Goal: Information Seeking & Learning: Find specific fact

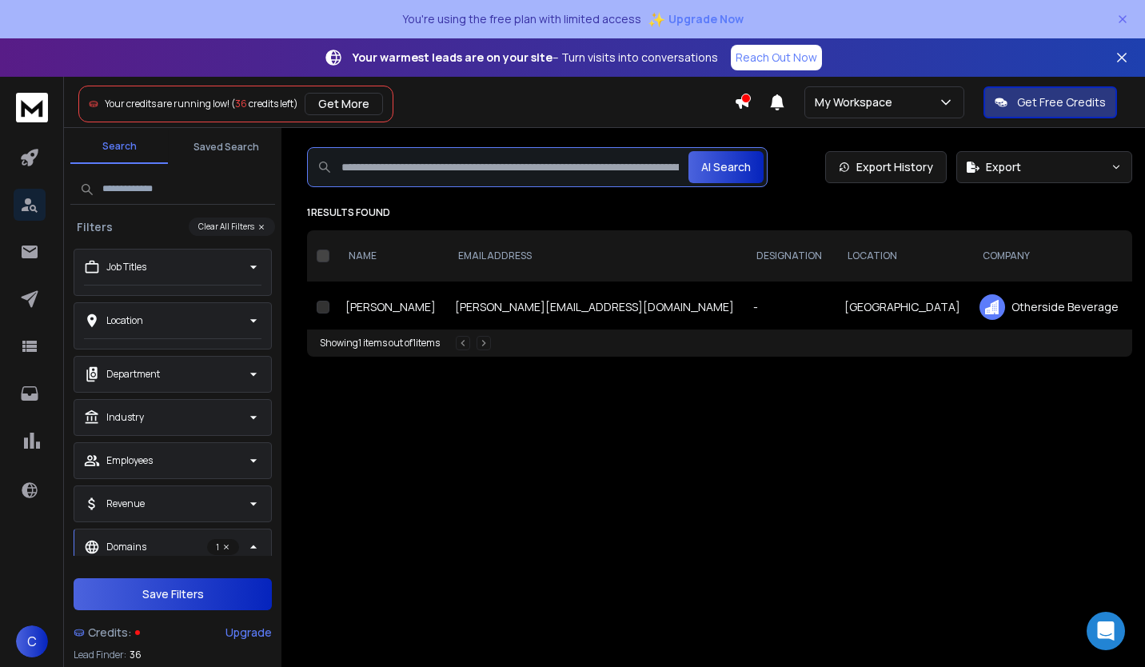
scroll to position [312, 0]
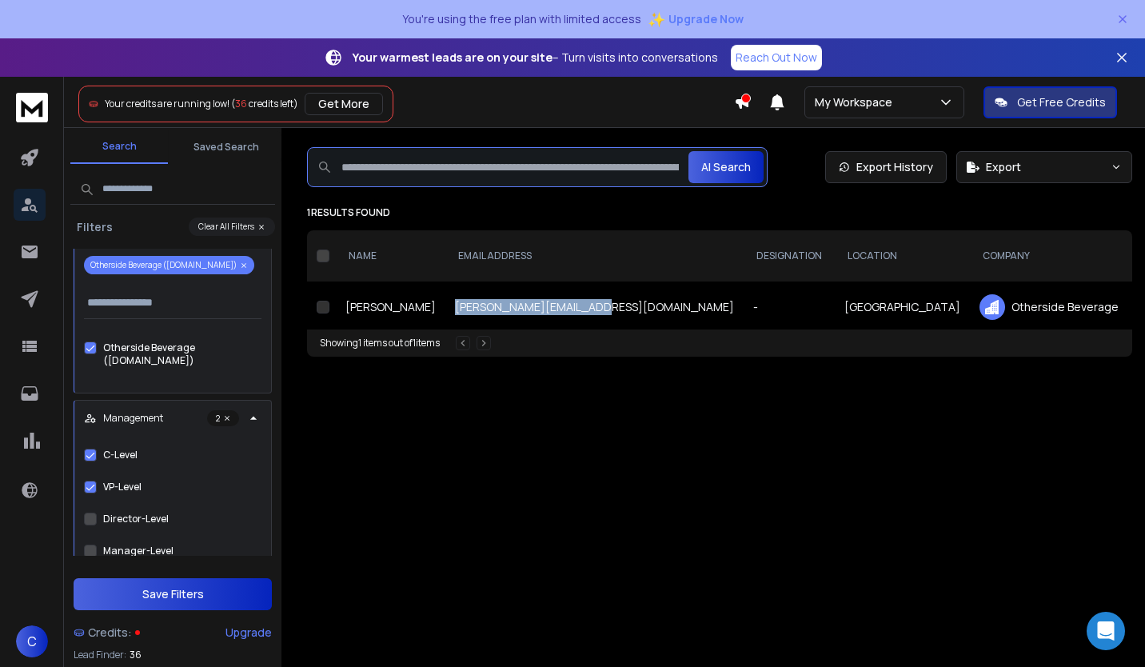
drag, startPoint x: 583, startPoint y: 307, endPoint x: 442, endPoint y: 312, distance: 140.8
click at [445, 312] on td "[PERSON_NAME][EMAIL_ADDRESS][DOMAIN_NAME]" at bounding box center [594, 306] width 298 height 51
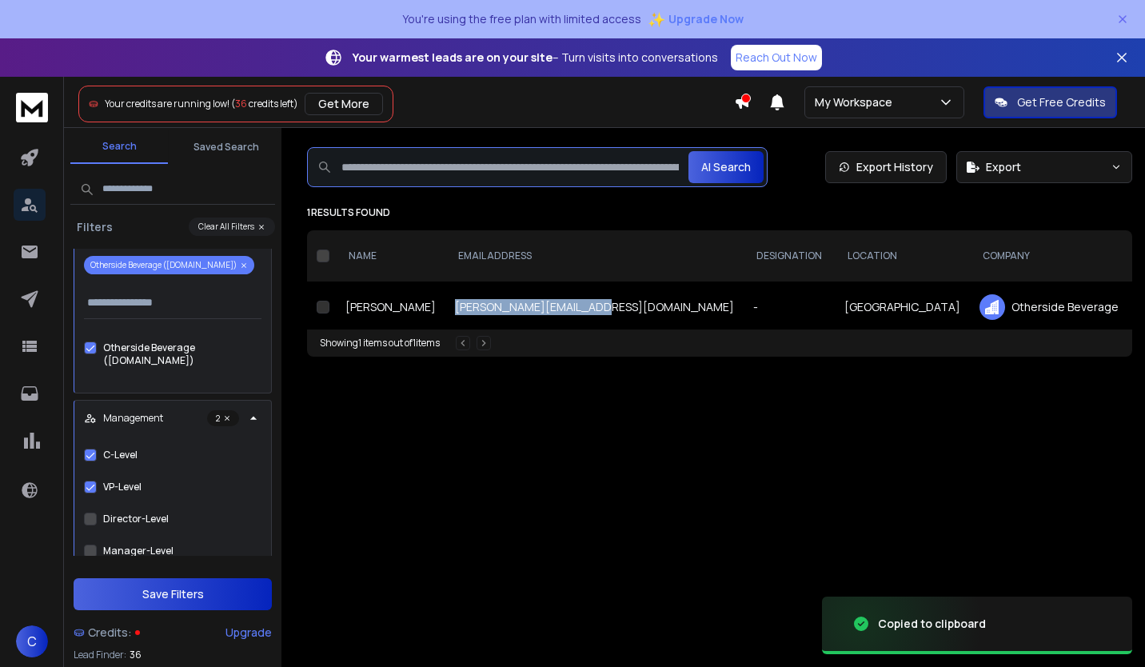
copy div "[PERSON_NAME][EMAIL_ADDRESS][DOMAIN_NAME]"
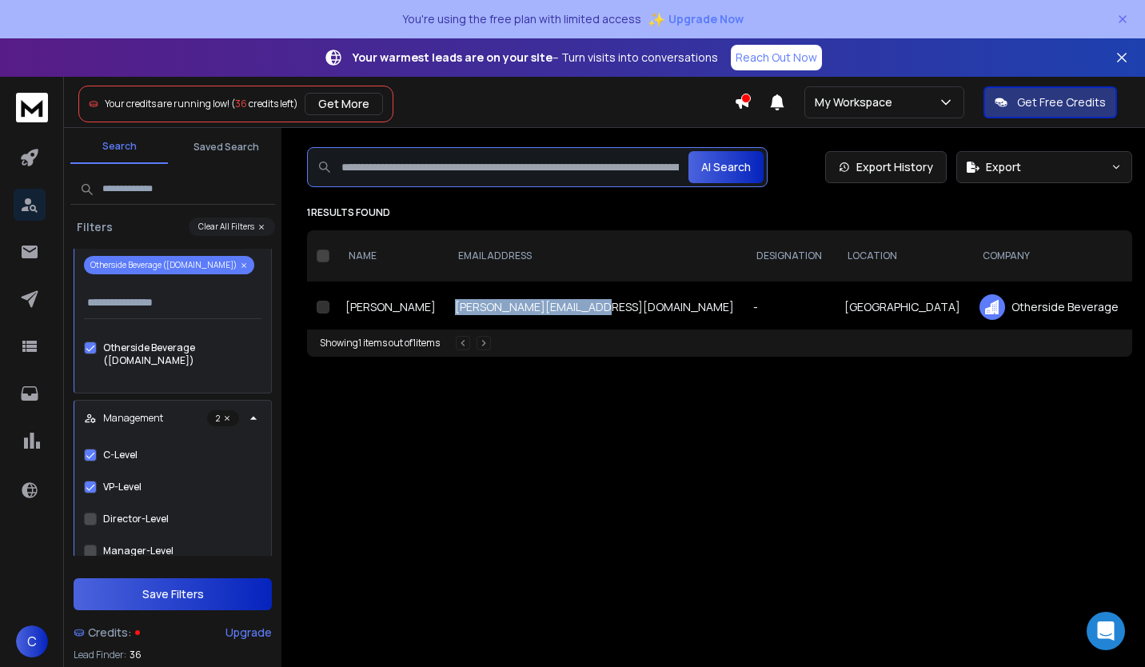
click at [94, 525] on button "Director-Level" at bounding box center [90, 518] width 13 height 13
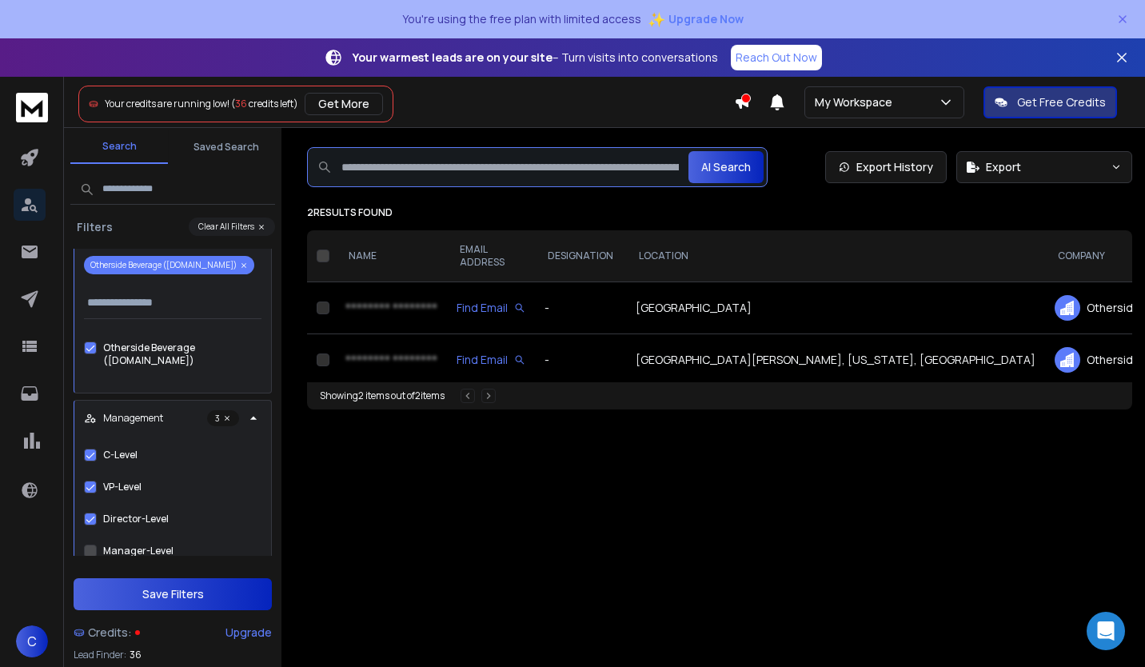
click at [241, 266] on p "Otherside Beverage ([DOMAIN_NAME])" at bounding box center [169, 265] width 170 height 18
click at [240, 269] on icon at bounding box center [244, 265] width 8 height 8
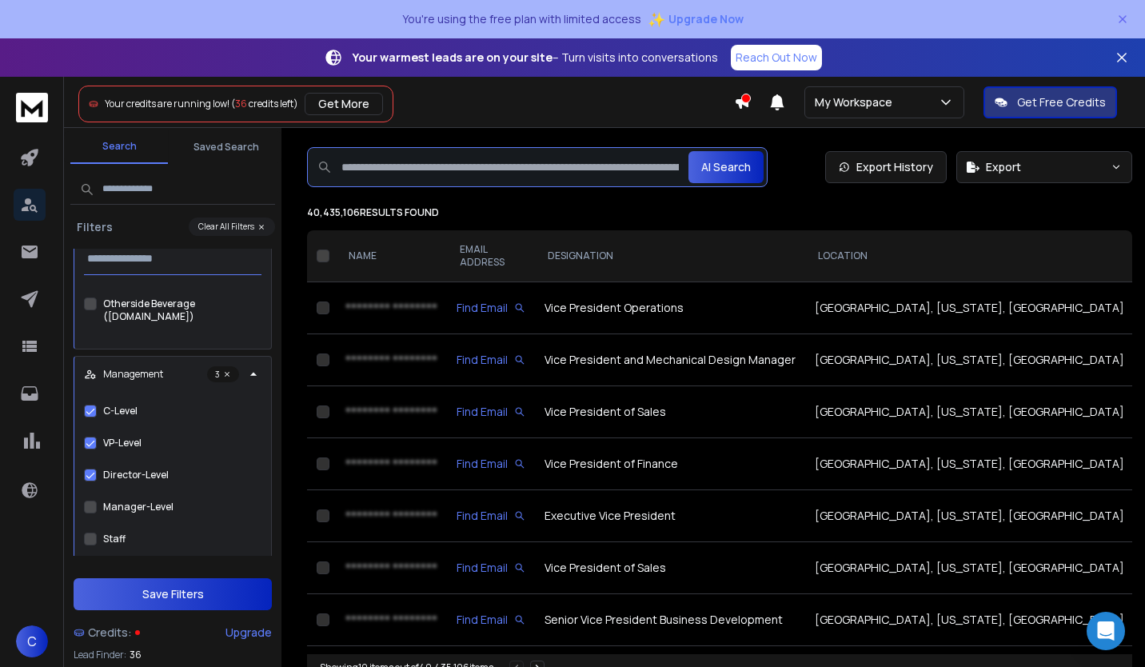
drag, startPoint x: 193, startPoint y: 262, endPoint x: 78, endPoint y: 259, distance: 114.4
click at [78, 259] on div "**********" at bounding box center [173, 283] width 198 height 133
paste input
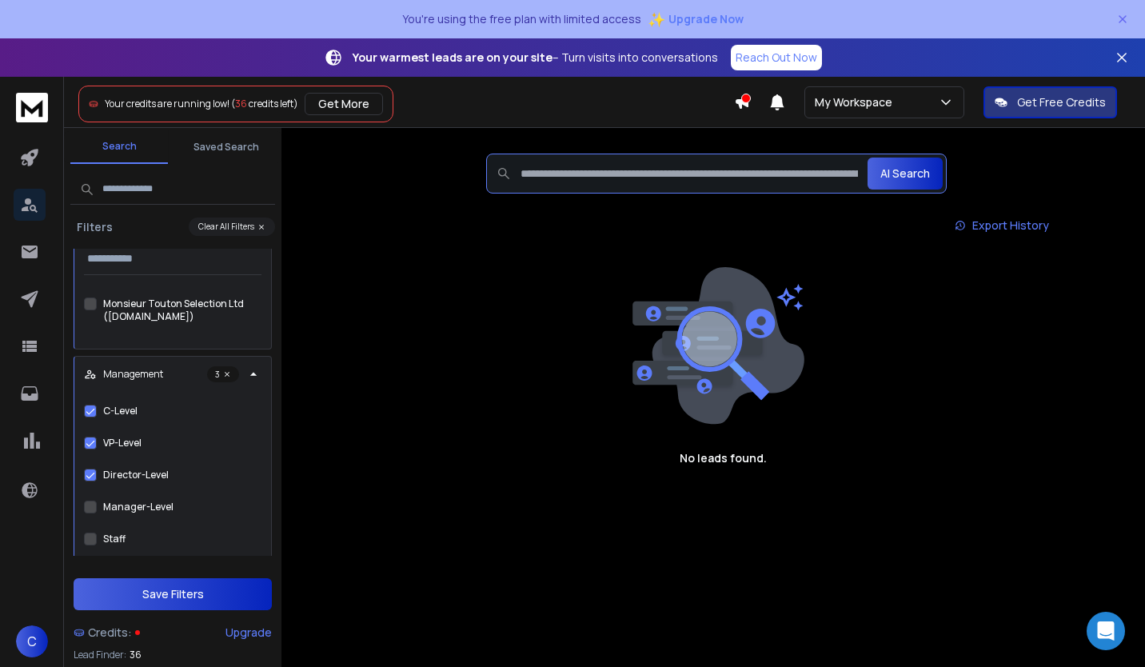
click at [89, 302] on \(mtouton\ "Monsieur Touton Selection Ltd ([DOMAIN_NAME])" at bounding box center [90, 303] width 13 height 13
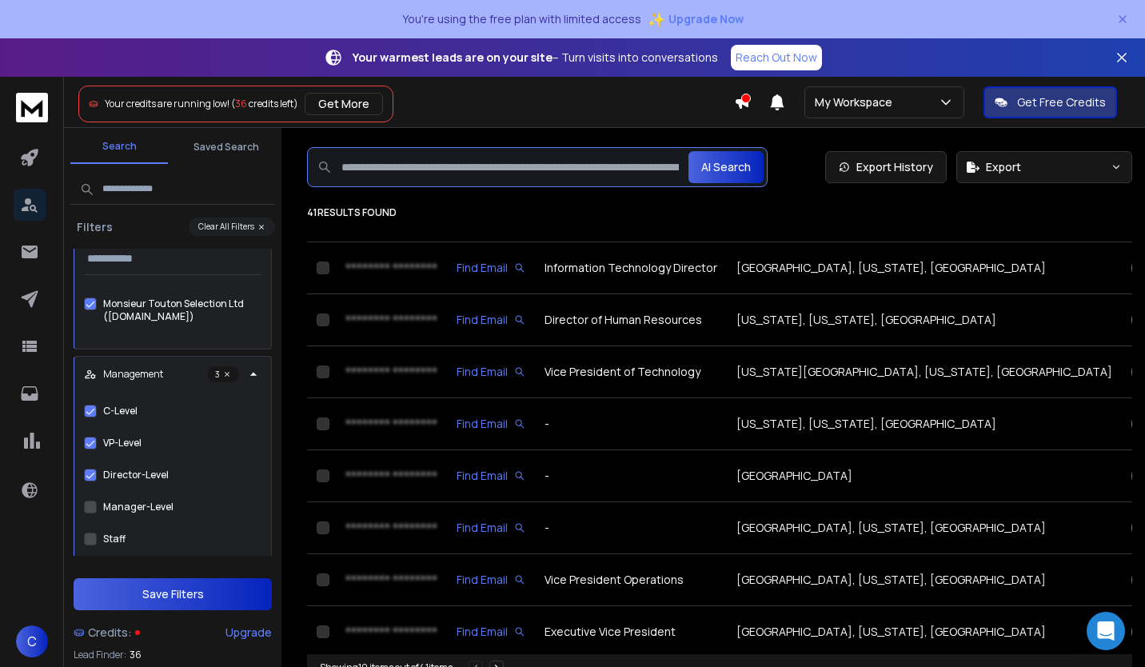
scroll to position [156, 0]
click at [503, 664] on icon at bounding box center [496, 667] width 13 height 13
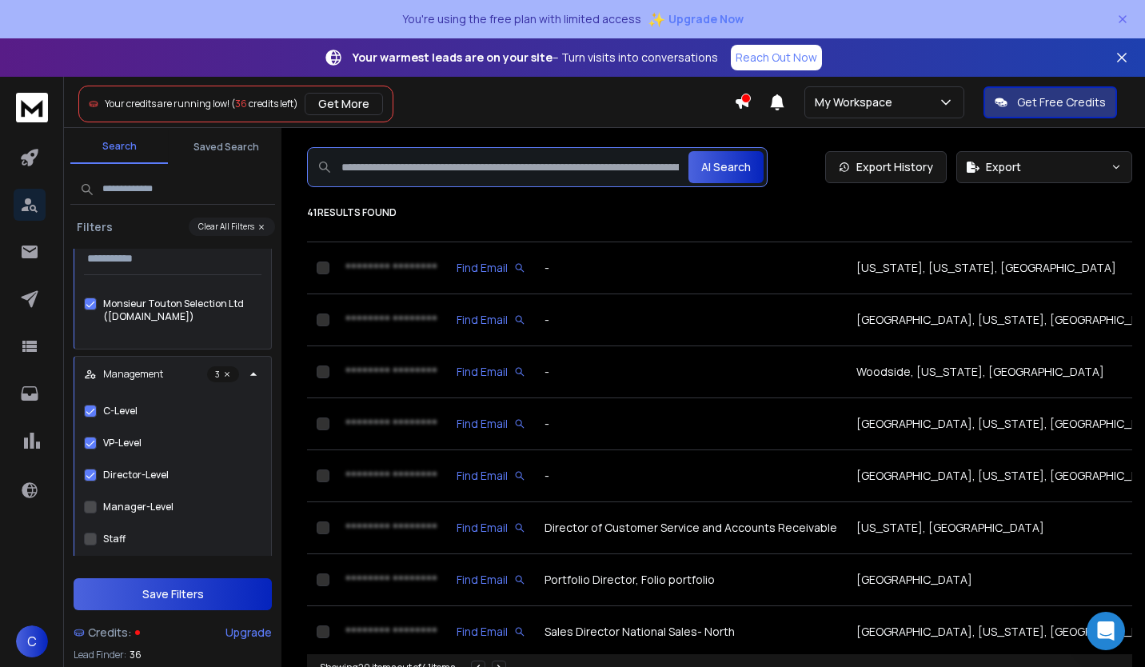
click at [505, 664] on icon at bounding box center [498, 667] width 13 height 13
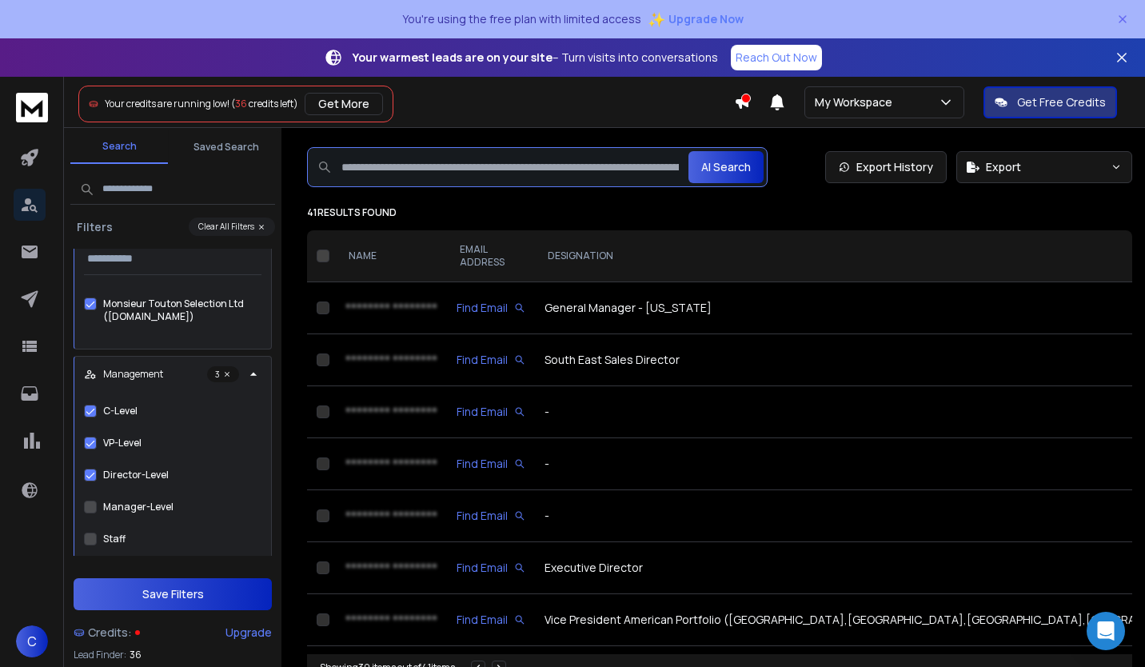
click at [486, 623] on div "Find Email" at bounding box center [490, 620] width 69 height 16
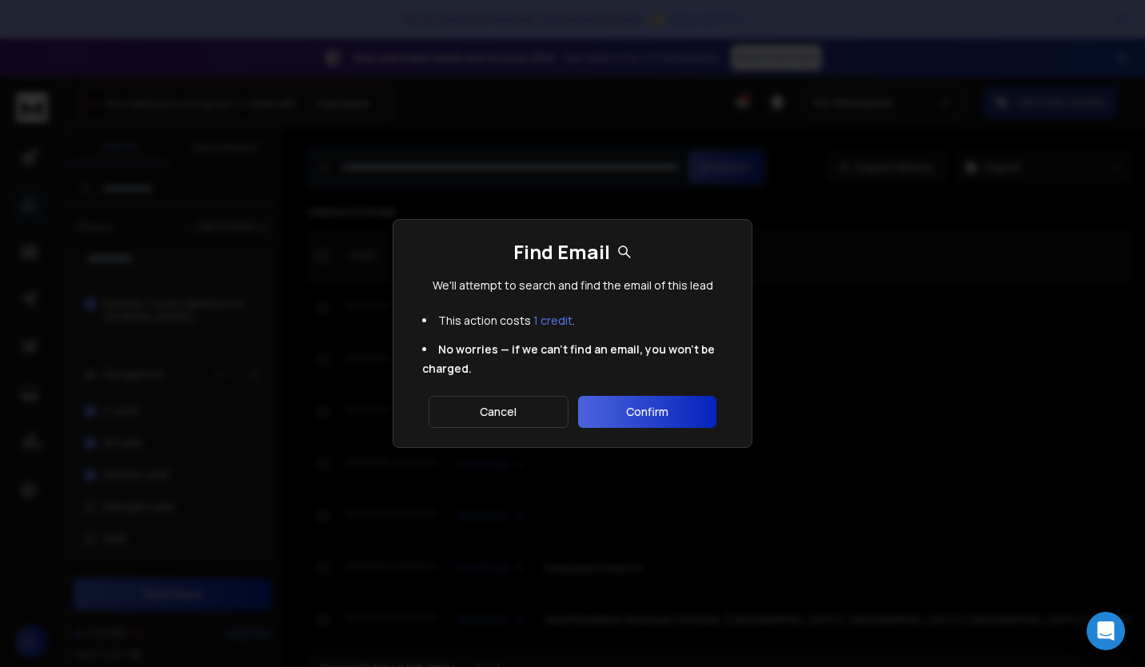
click at [651, 417] on button "Confirm" at bounding box center [647, 412] width 138 height 32
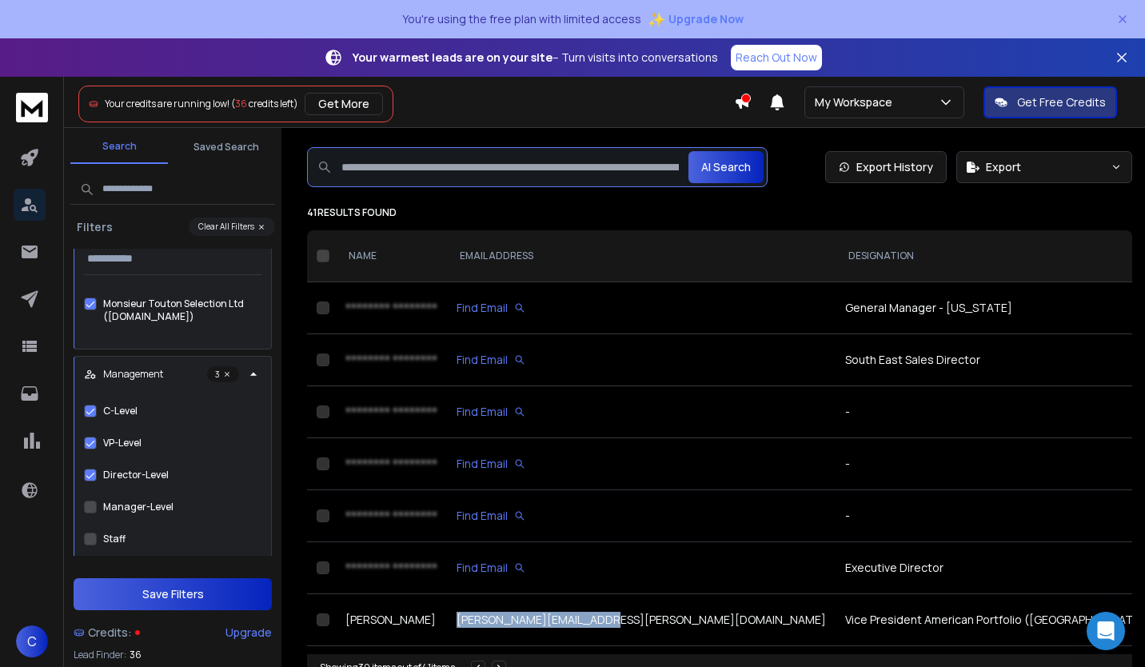
drag, startPoint x: 592, startPoint y: 619, endPoint x: 447, endPoint y: 624, distance: 144.8
click at [447, 624] on td "[PERSON_NAME][EMAIL_ADDRESS][PERSON_NAME][DOMAIN_NAME]" at bounding box center [641, 620] width 389 height 52
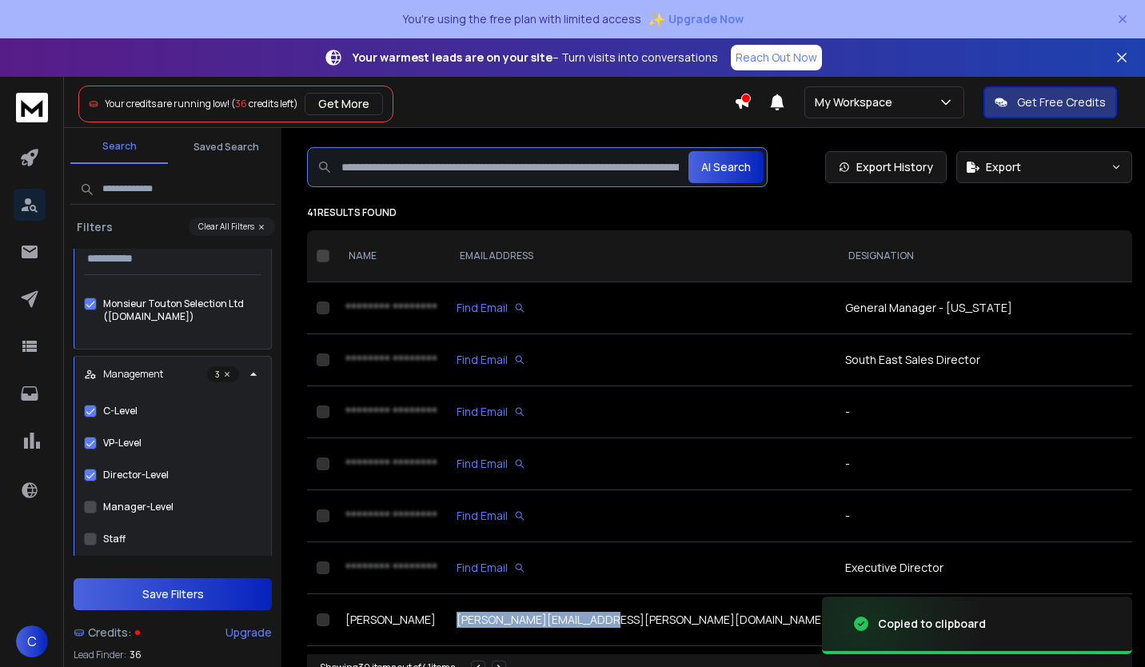
copy div "[PERSON_NAME][EMAIL_ADDRESS][PERSON_NAME][DOMAIN_NAME]"
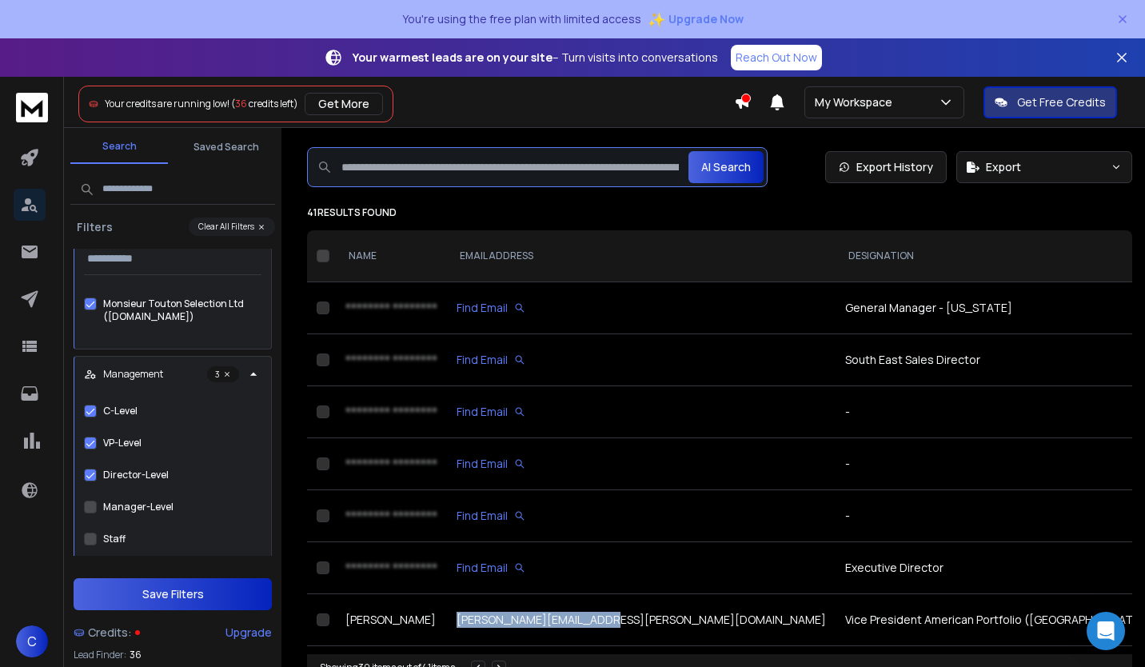
click at [94, 304] on \(mtouton\ "Monsieur Touton Selection Ltd ([DOMAIN_NAME])" at bounding box center [90, 303] width 13 height 13
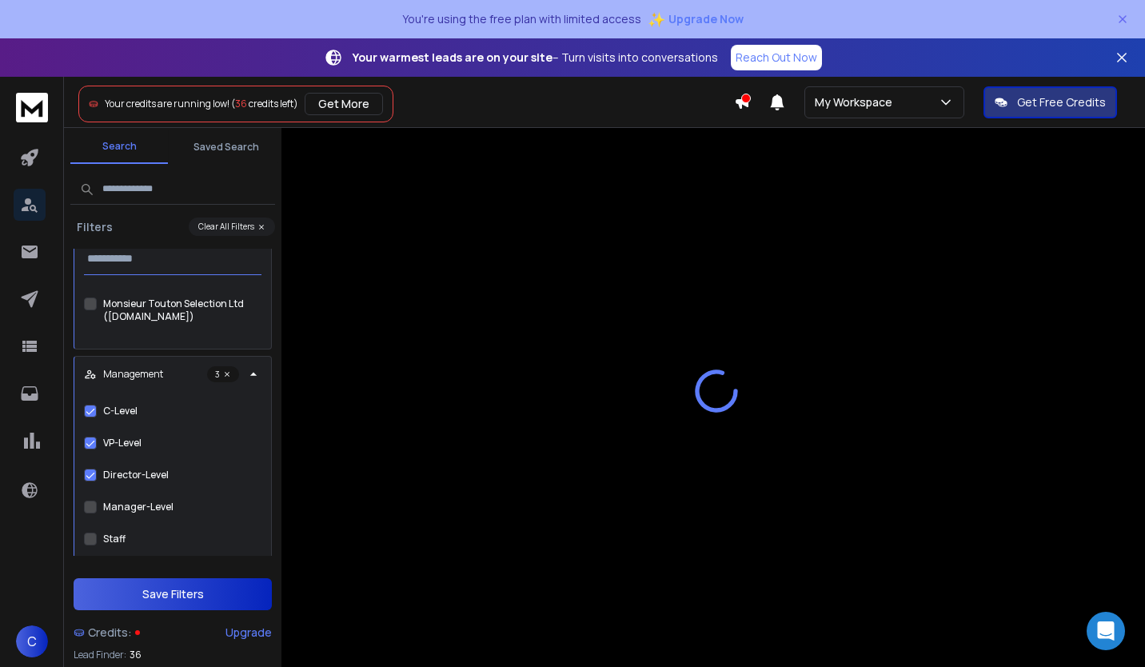
drag, startPoint x: 161, startPoint y: 258, endPoint x: 85, endPoint y: 257, distance: 76.8
click at [85, 257] on input "**********" at bounding box center [172, 259] width 177 height 32
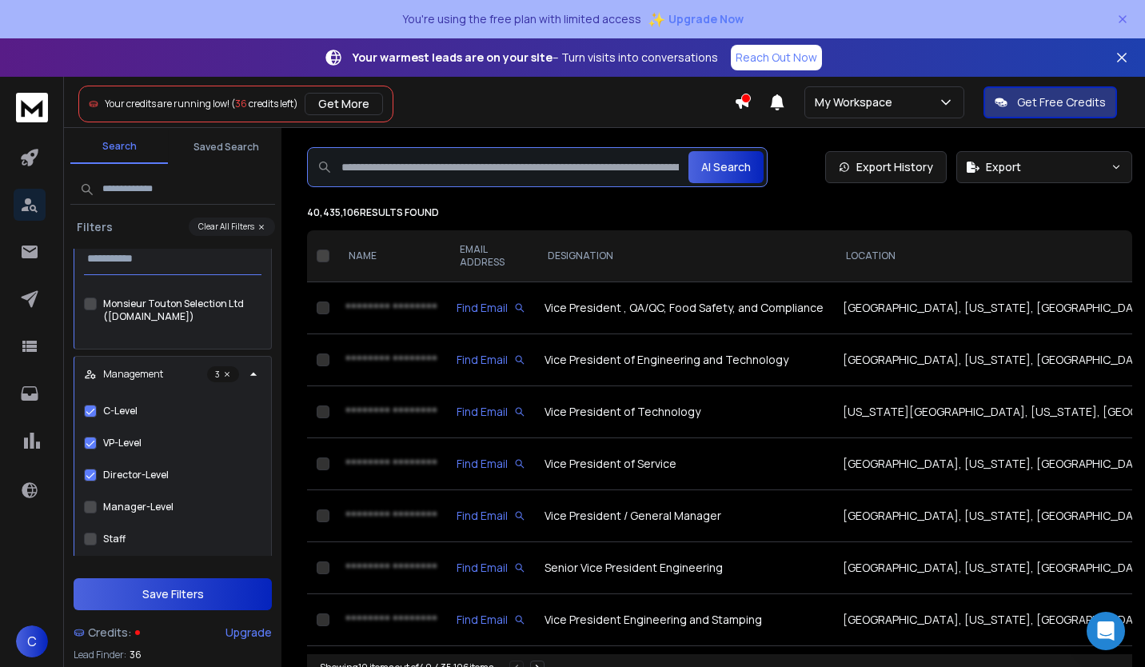
paste input "**********"
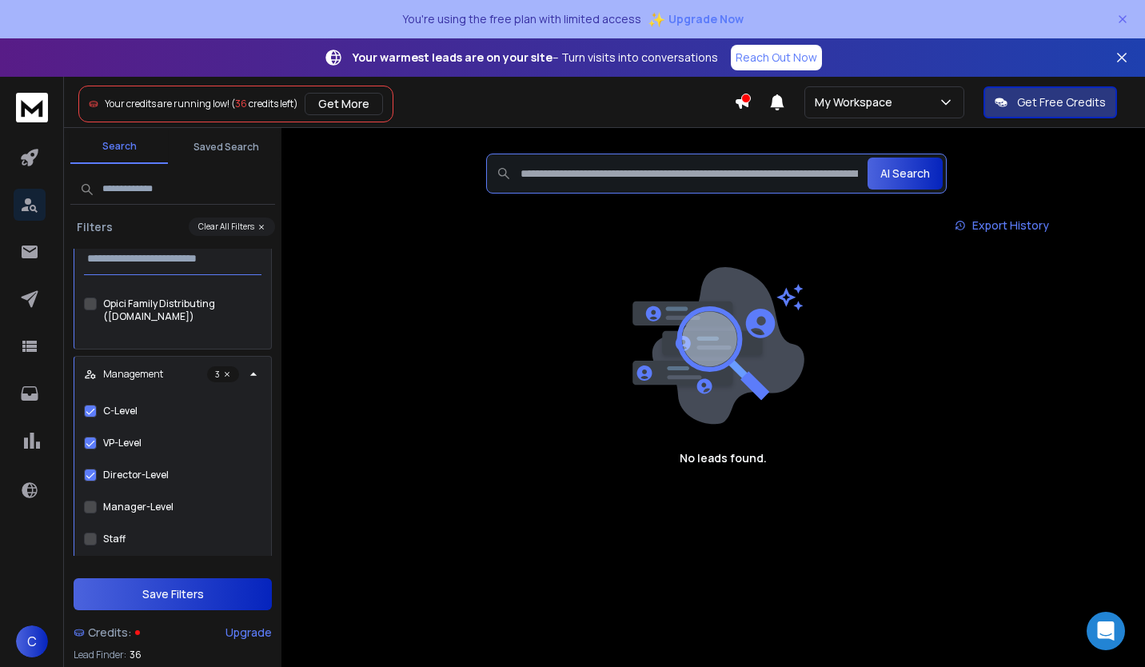
type input "**********"
click at [89, 297] on div "Opici Family Distributing ([DOMAIN_NAME])" at bounding box center [172, 310] width 177 height 45
click at [90, 302] on \(opicifamilydistributing\ "Opici Family Distributing ([DOMAIN_NAME])" at bounding box center [90, 303] width 13 height 13
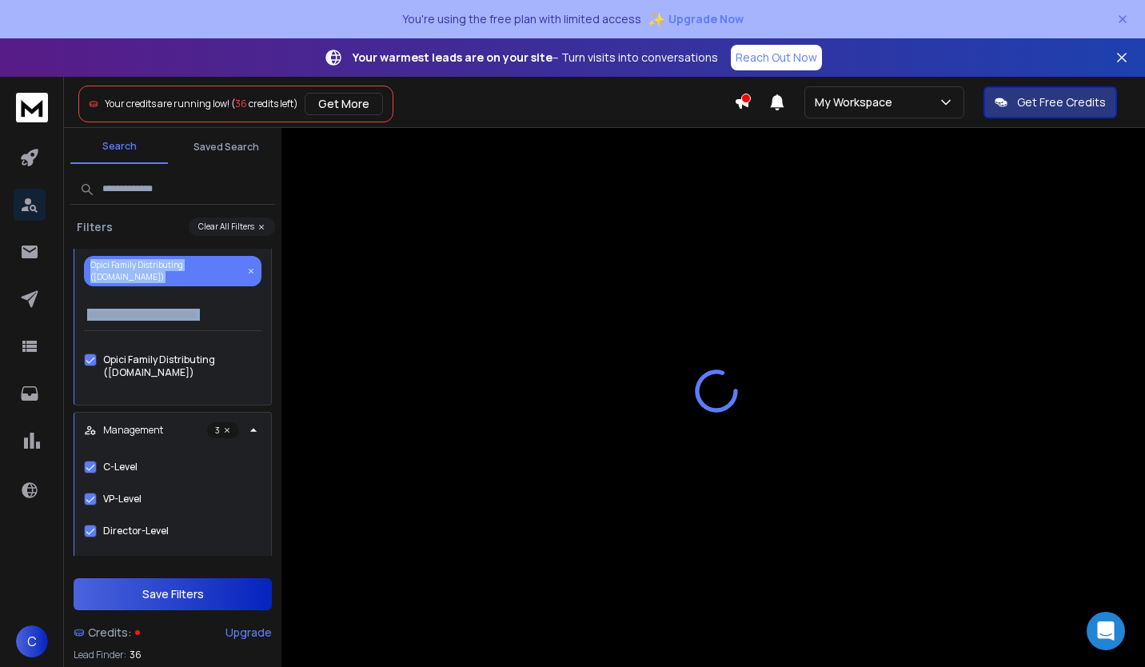
scroll to position [368, 0]
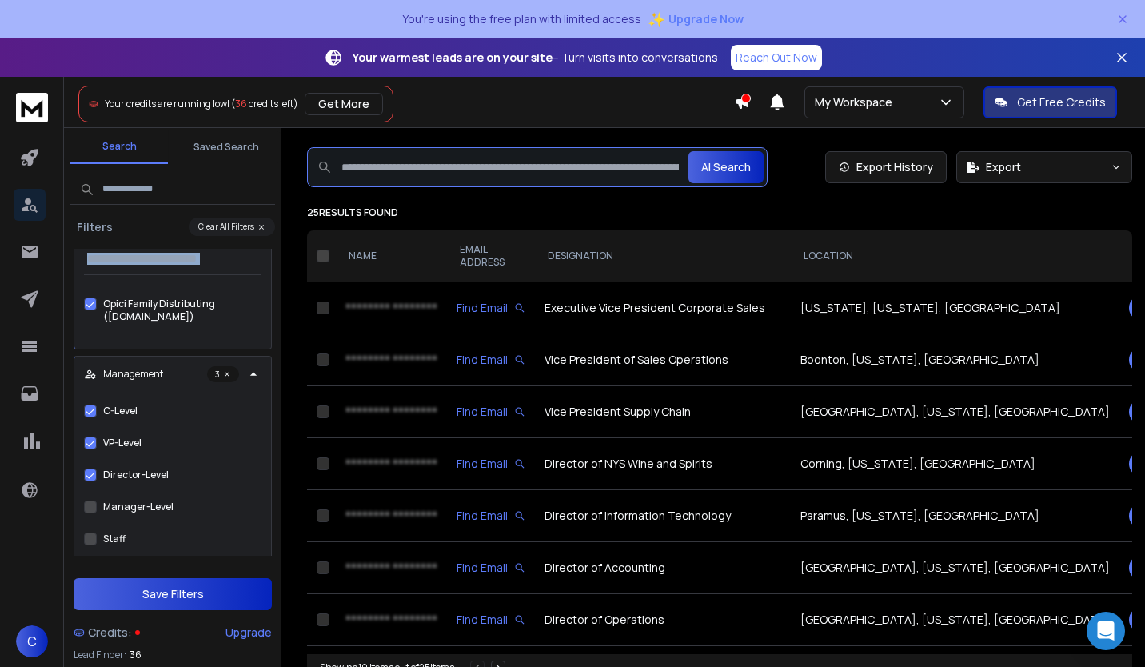
click at [90, 474] on button "Director-Level" at bounding box center [90, 474] width 13 height 13
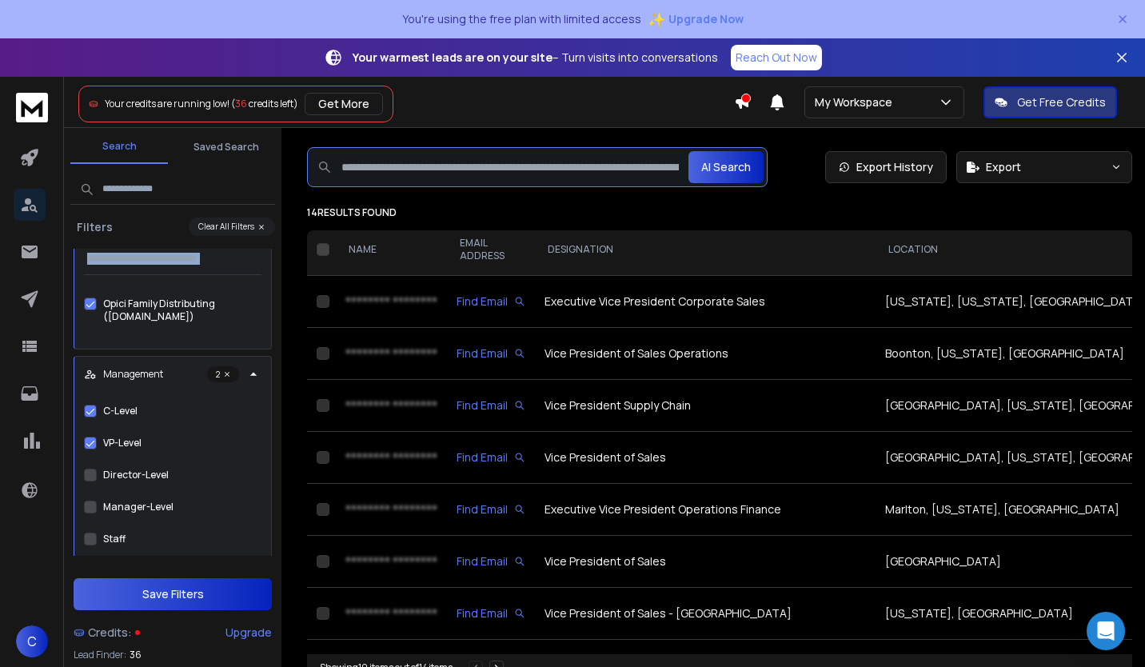
scroll to position [0, 0]
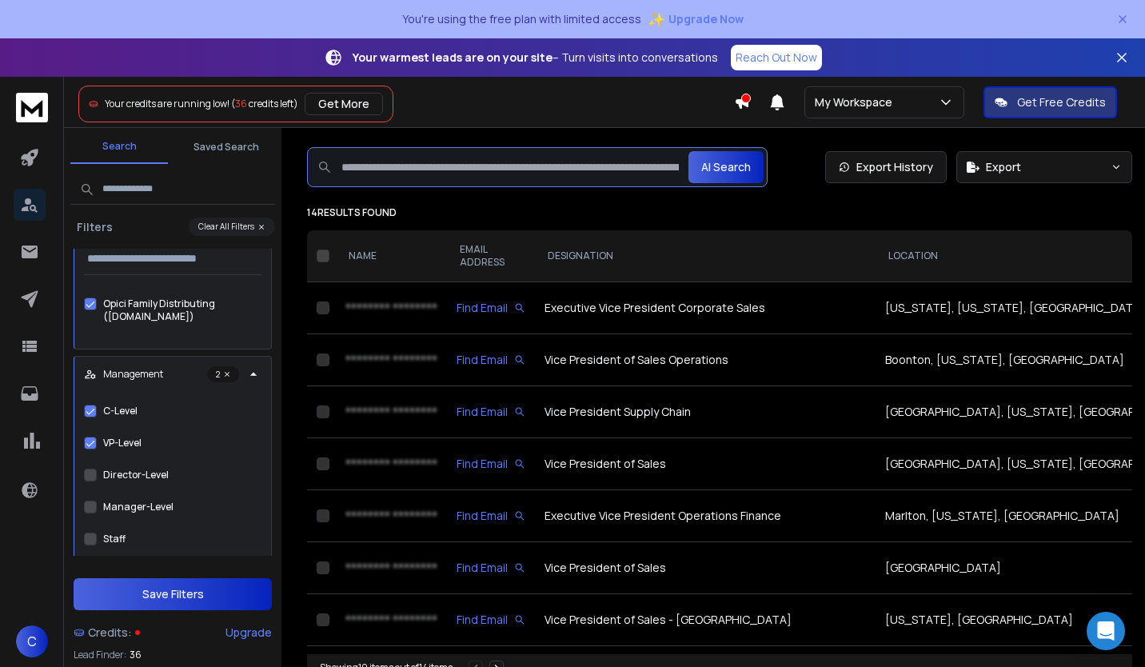
click at [471, 570] on div "Find Email" at bounding box center [490, 568] width 69 height 16
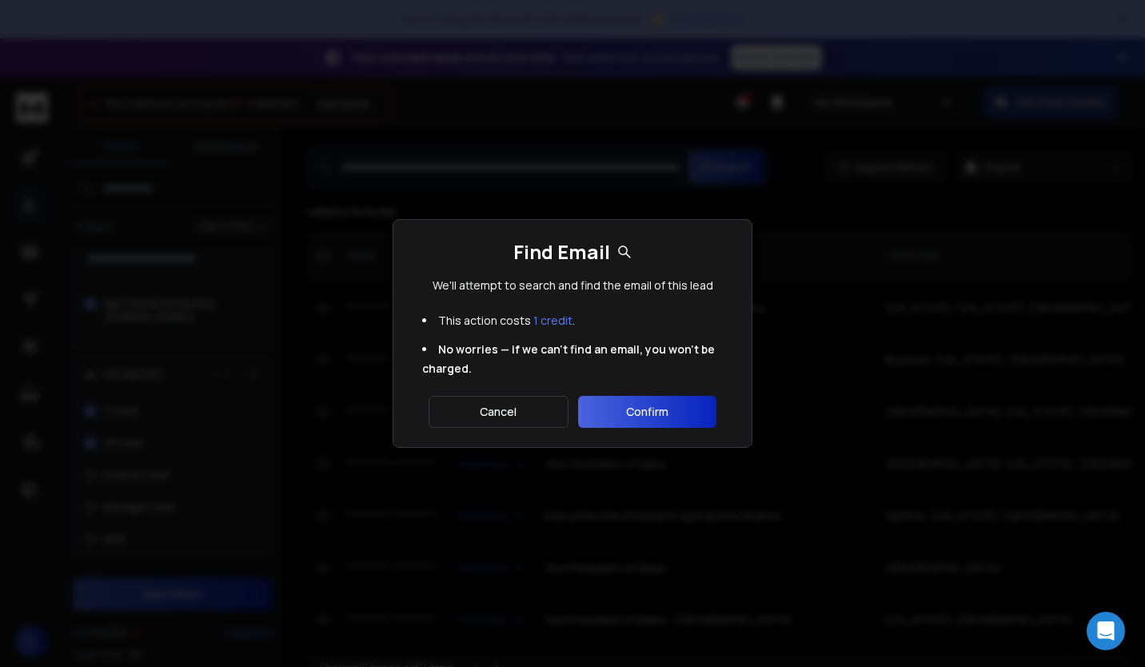
click at [629, 425] on button "Confirm" at bounding box center [647, 412] width 138 height 32
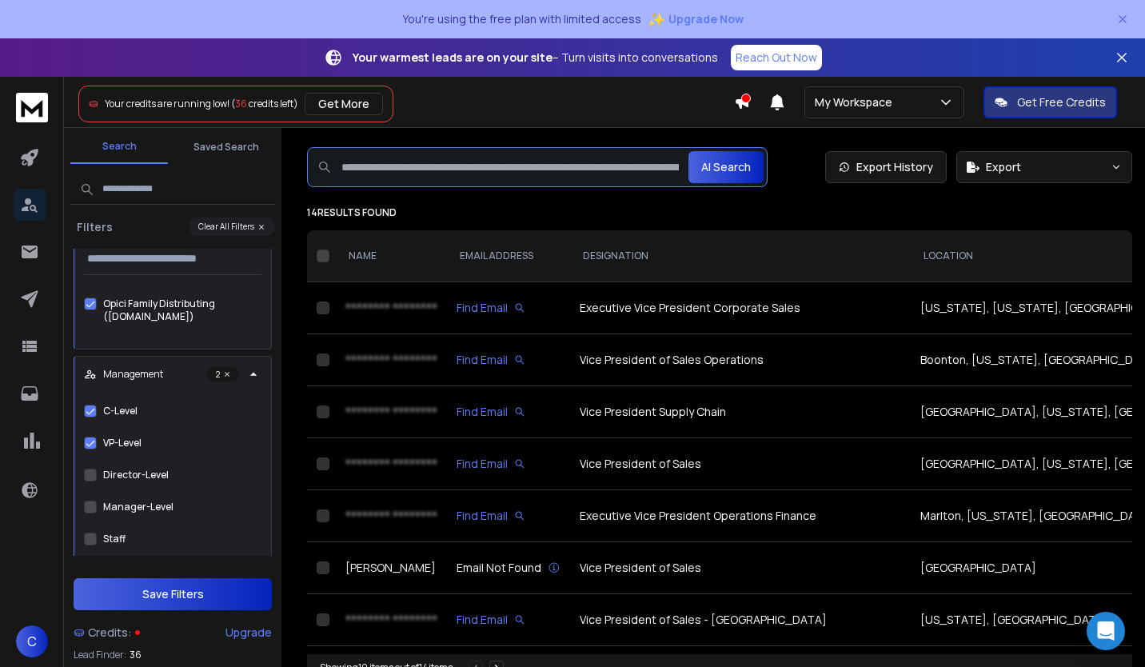
click at [475, 463] on div "Find Email" at bounding box center [508, 464] width 104 height 16
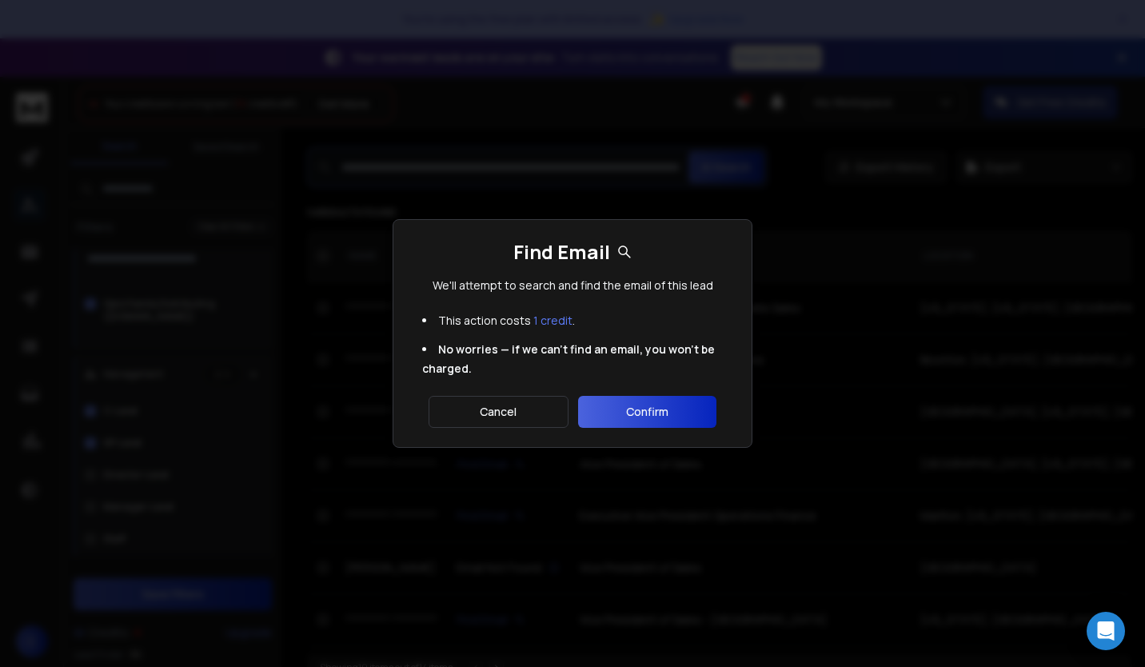
click at [588, 422] on button "Confirm" at bounding box center [647, 412] width 138 height 32
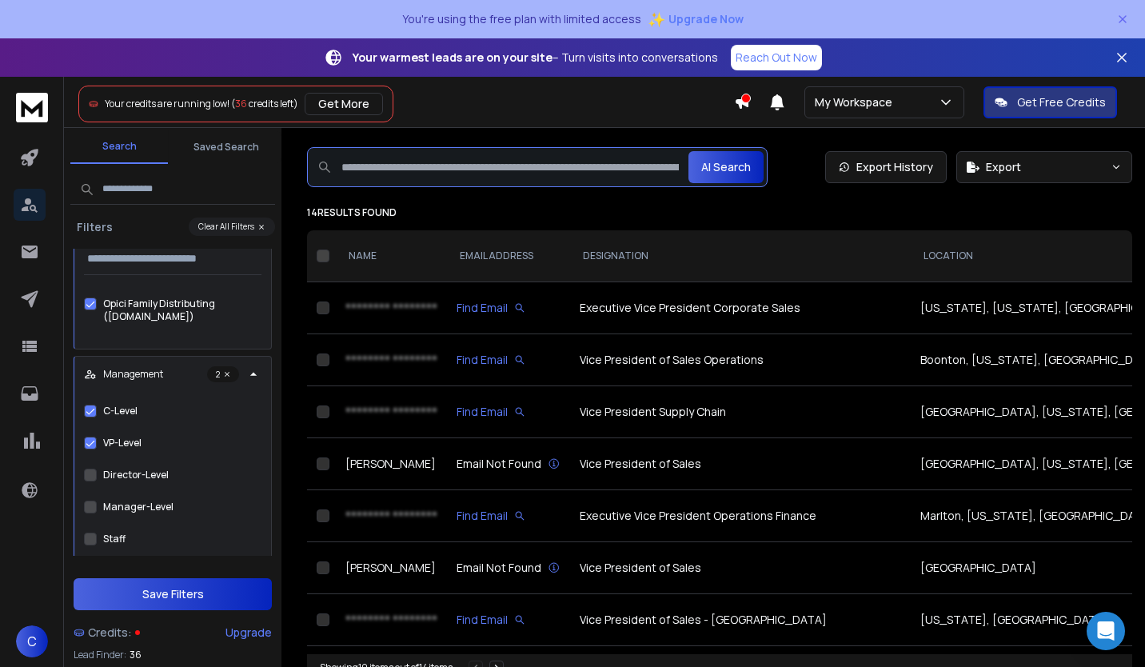
click at [499, 665] on icon at bounding box center [497, 667] width 4 height 6
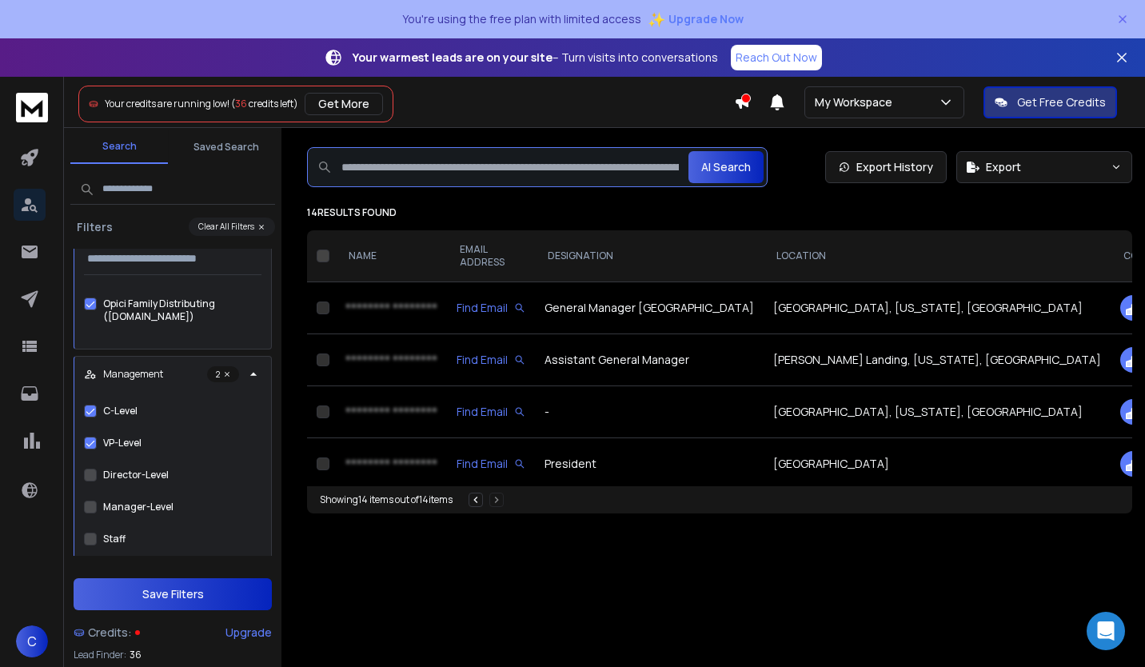
click at [478, 468] on div "Find Email" at bounding box center [490, 464] width 69 height 16
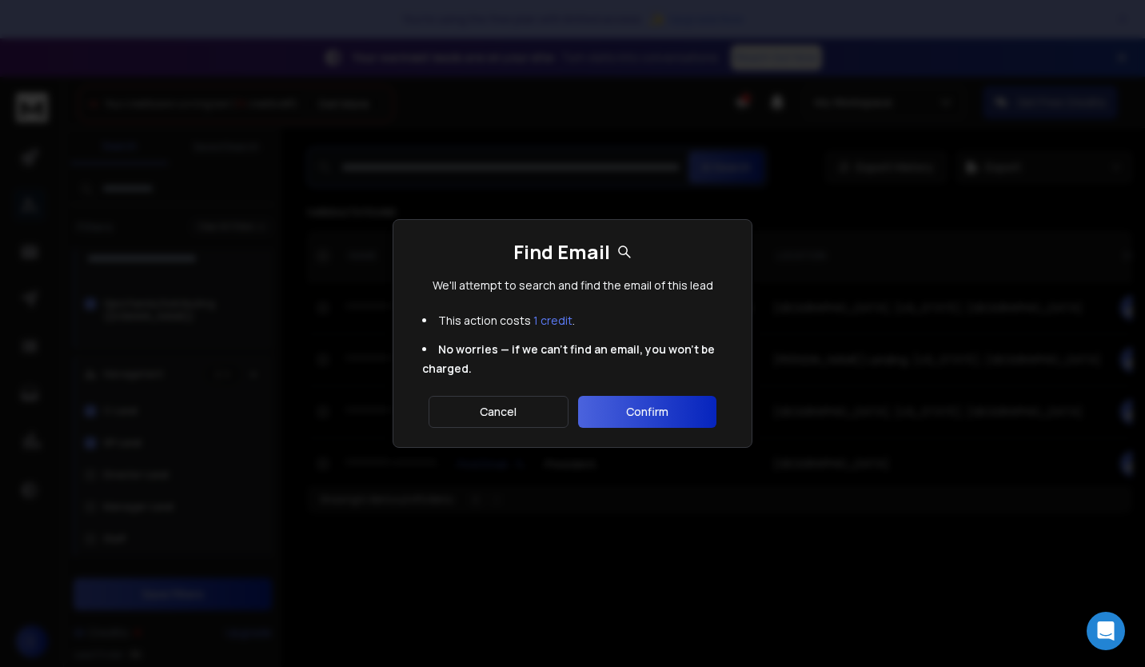
click at [618, 413] on button "Confirm" at bounding box center [647, 412] width 138 height 32
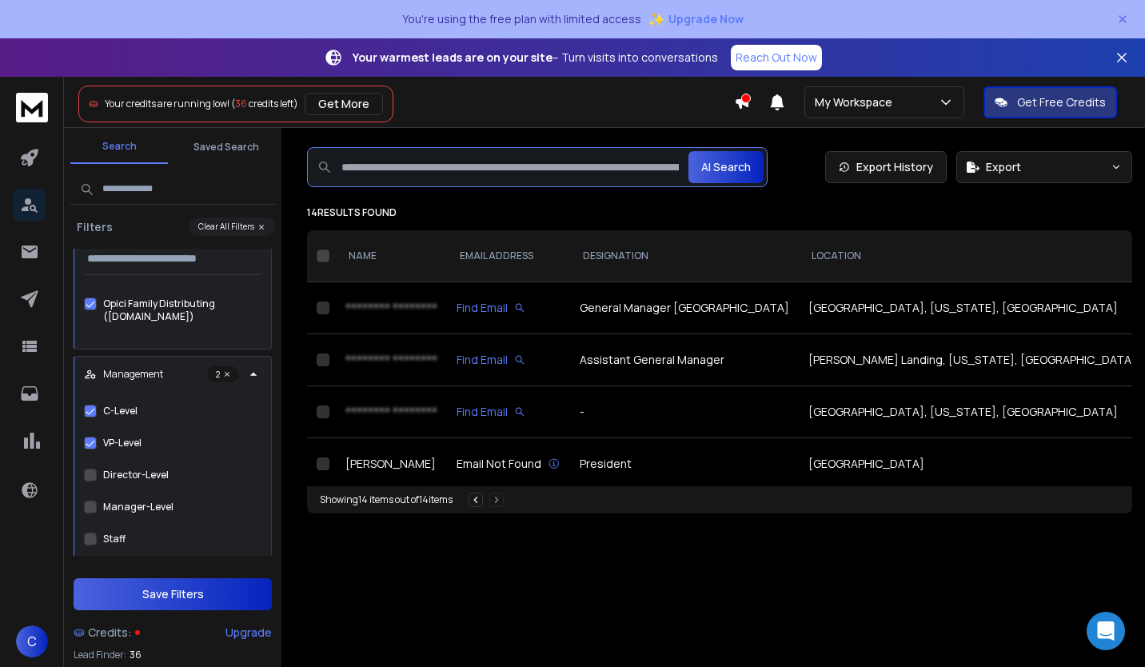
click at [88, 440] on button "VP-Level" at bounding box center [90, 443] width 13 height 13
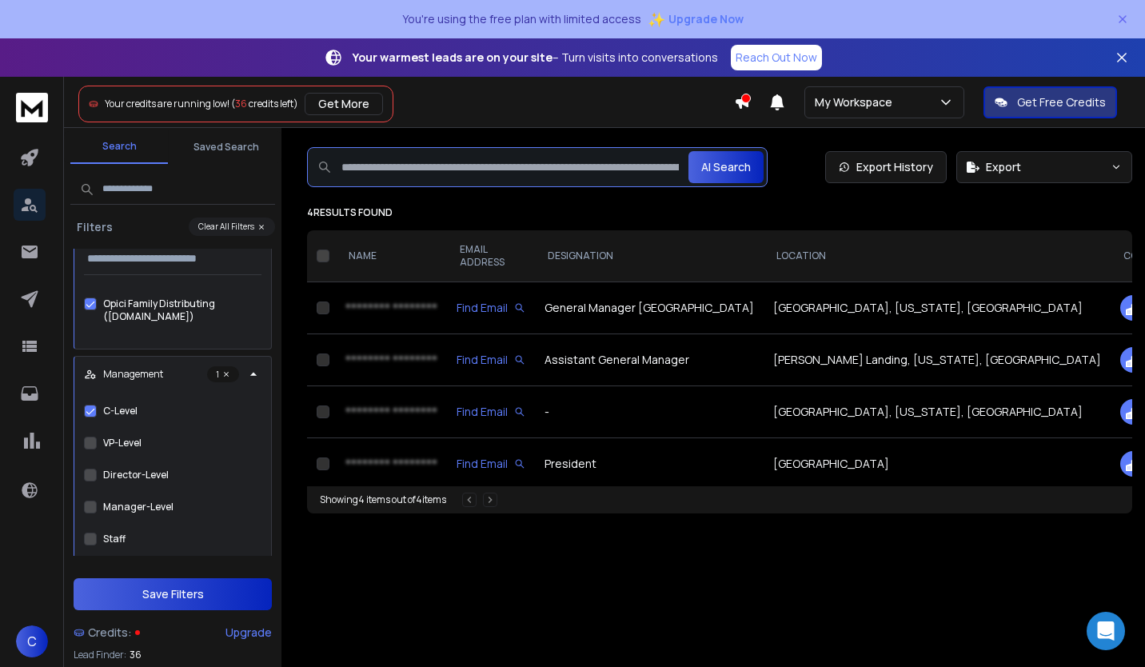
click at [467, 463] on div "Find Email" at bounding box center [490, 464] width 69 height 16
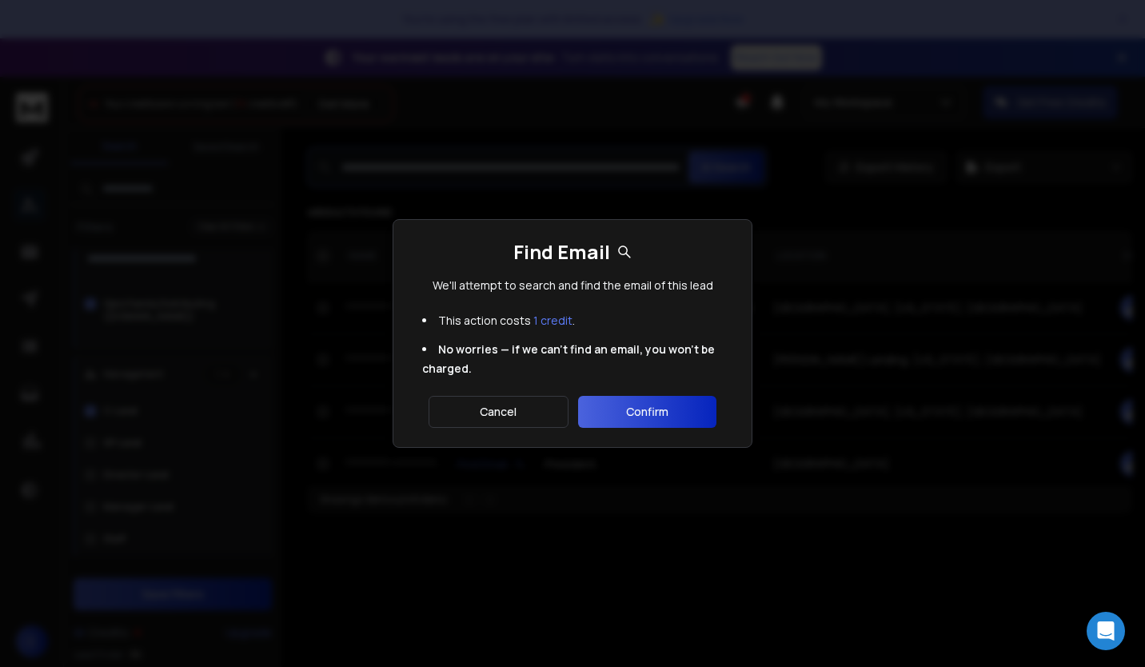
click at [661, 429] on div "Find Email We'll attempt to search and find the email of this lead This action …" at bounding box center [572, 333] width 358 height 227
click at [660, 427] on button "Confirm" at bounding box center [647, 412] width 138 height 32
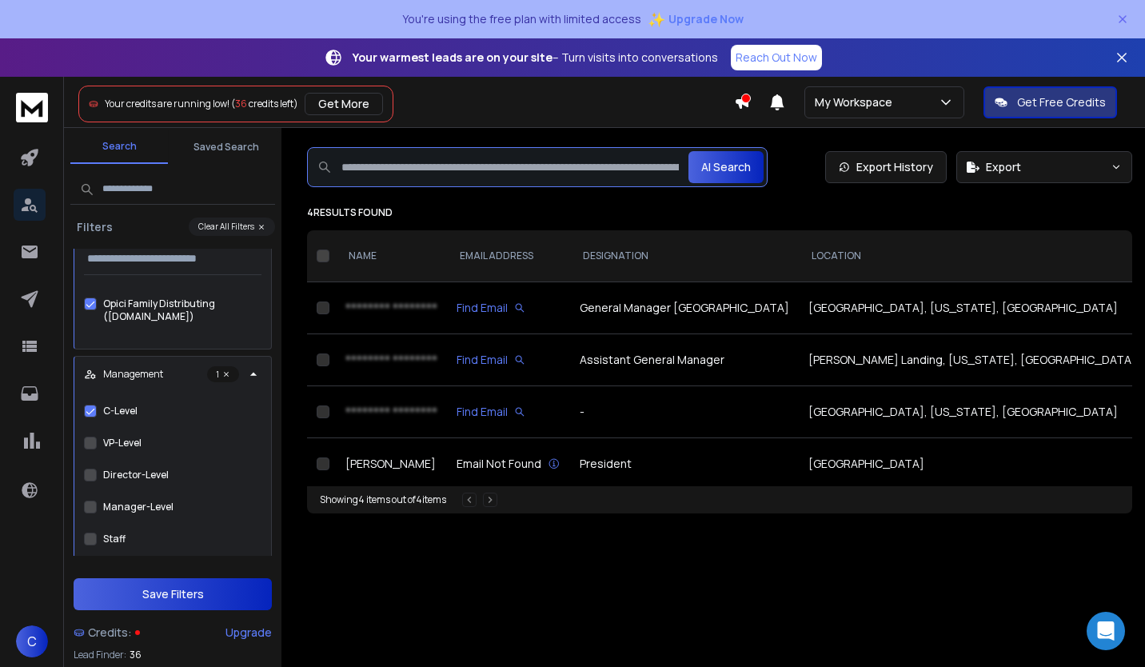
click at [92, 445] on button "VP-Level" at bounding box center [90, 443] width 13 height 13
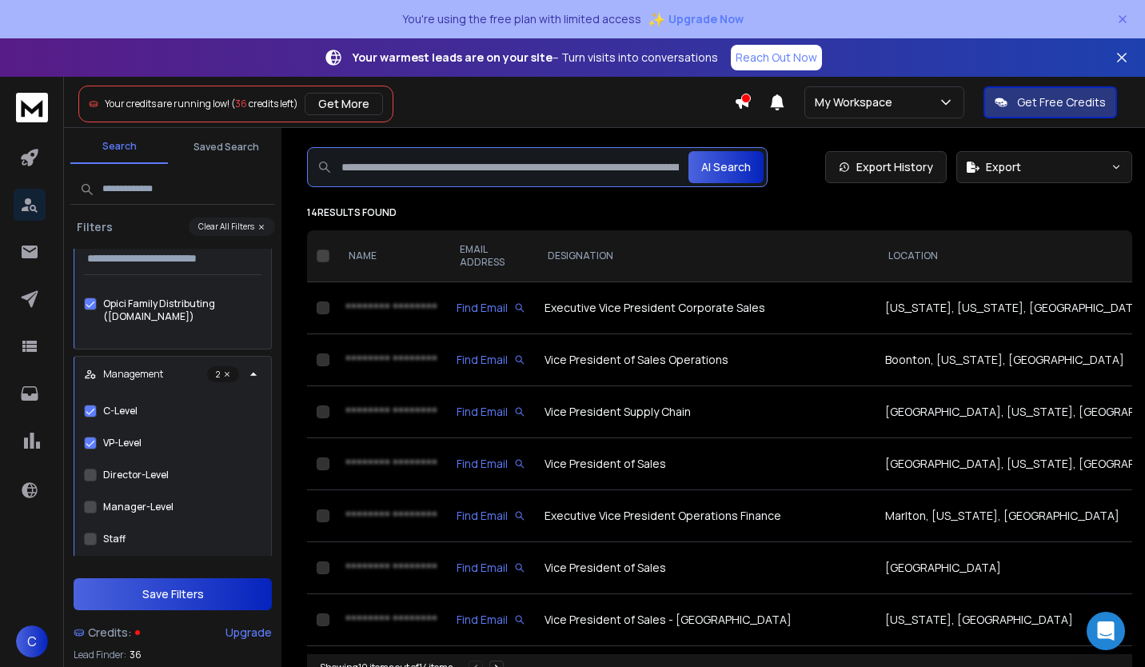
click at [90, 407] on button "C-Level" at bounding box center [90, 411] width 13 height 13
click at [481, 313] on div "Find Email" at bounding box center [490, 308] width 69 height 16
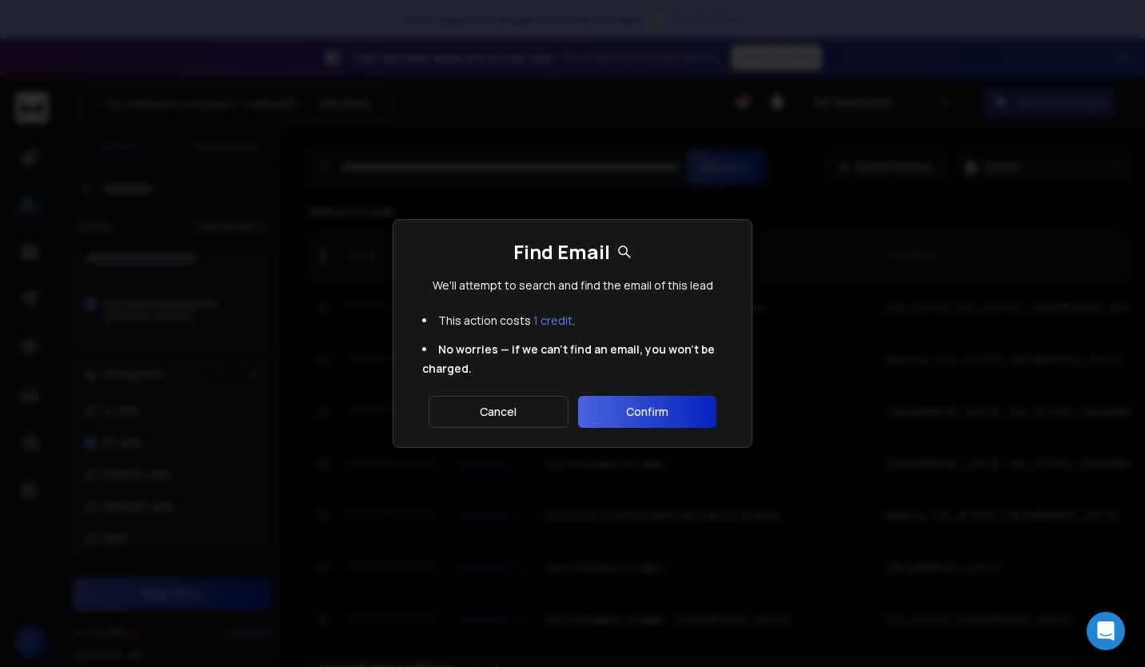
click at [676, 409] on button "Confirm" at bounding box center [647, 412] width 138 height 32
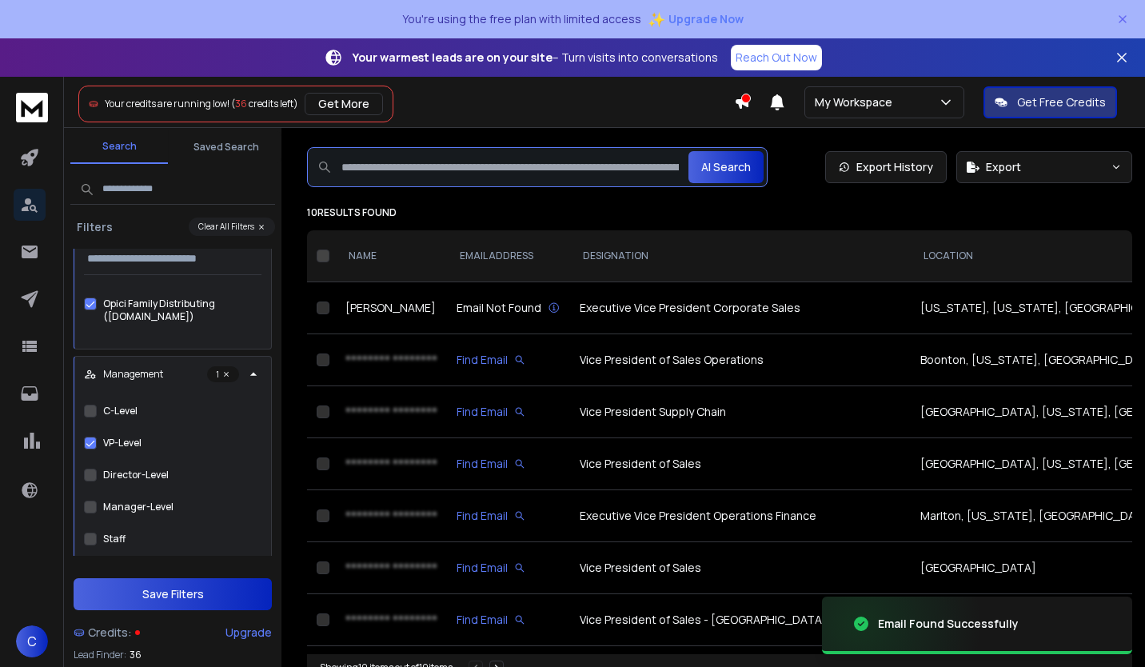
click at [483, 364] on div "Find Email" at bounding box center [508, 360] width 104 height 16
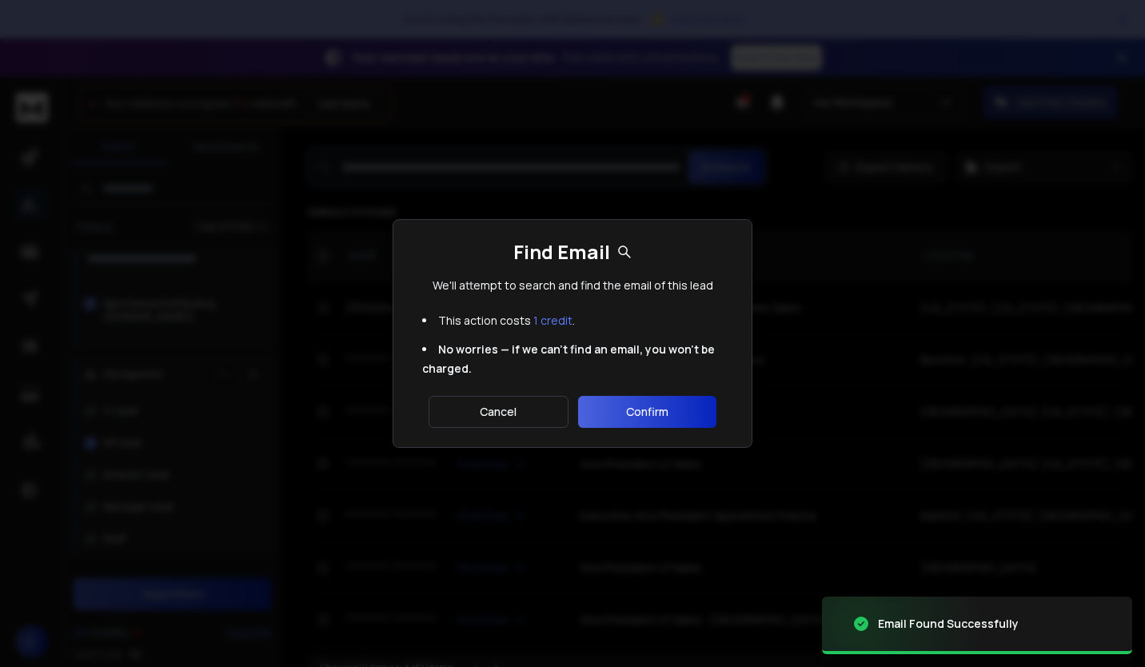
click at [626, 405] on button "Confirm" at bounding box center [647, 412] width 138 height 32
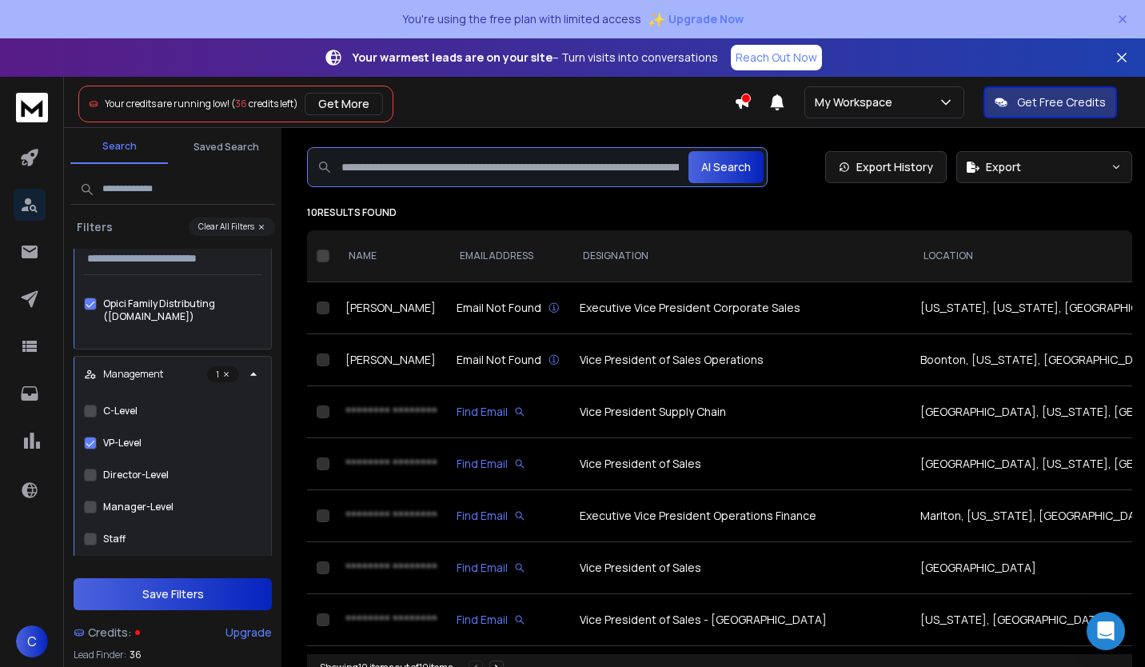
click at [483, 463] on div "Find Email" at bounding box center [508, 464] width 104 height 16
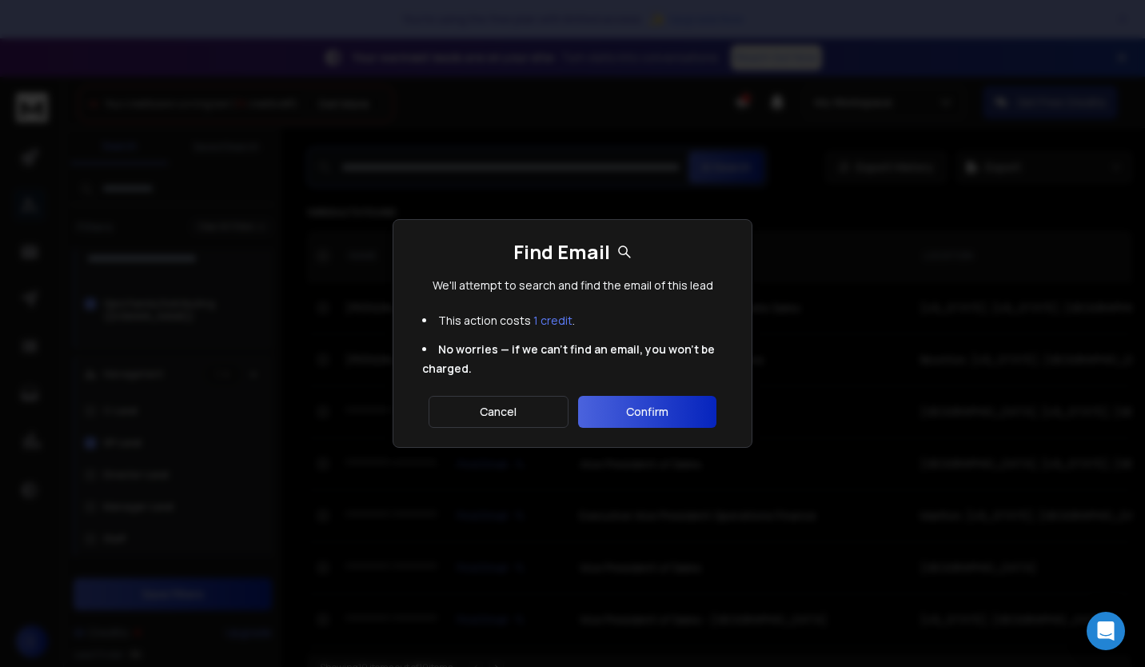
click at [616, 424] on button "Confirm" at bounding box center [647, 412] width 138 height 32
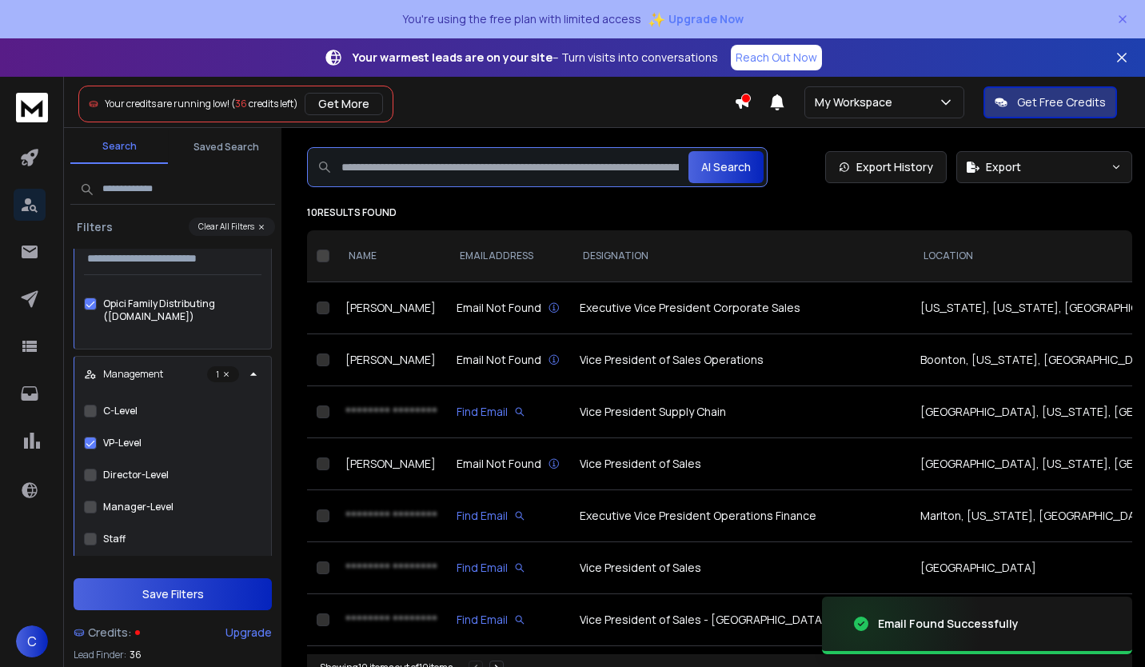
click at [476, 515] on div "Find Email" at bounding box center [508, 516] width 104 height 16
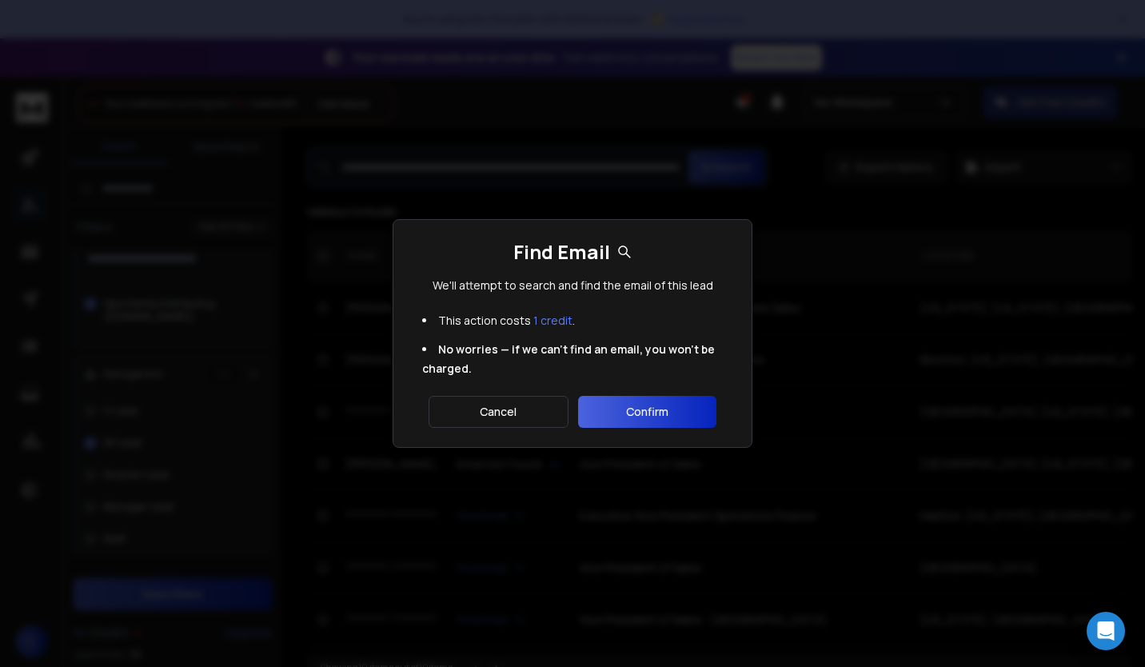
click at [624, 416] on button "Confirm" at bounding box center [647, 412] width 138 height 32
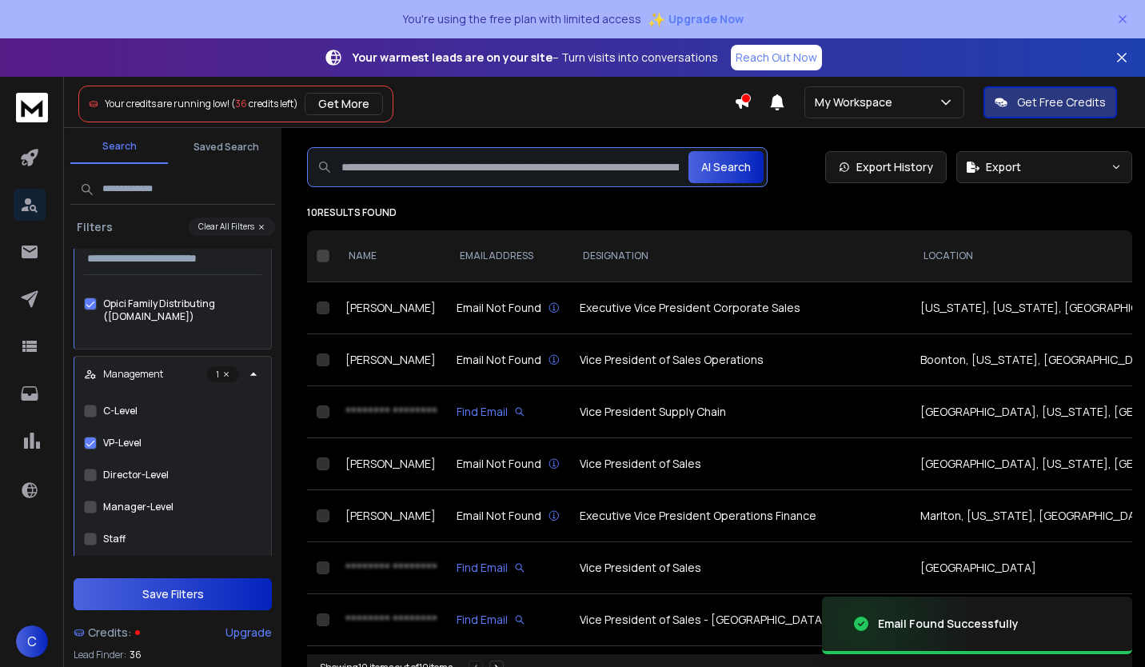
click at [479, 571] on div "Find Email" at bounding box center [508, 568] width 104 height 16
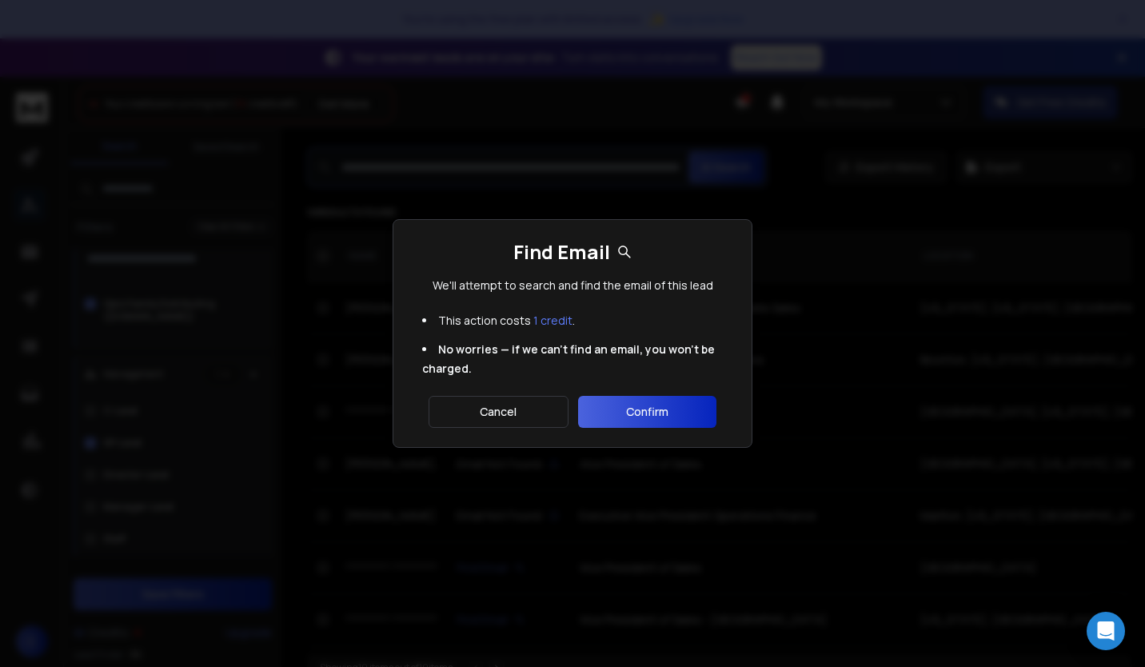
click at [660, 409] on button "Confirm" at bounding box center [647, 412] width 138 height 32
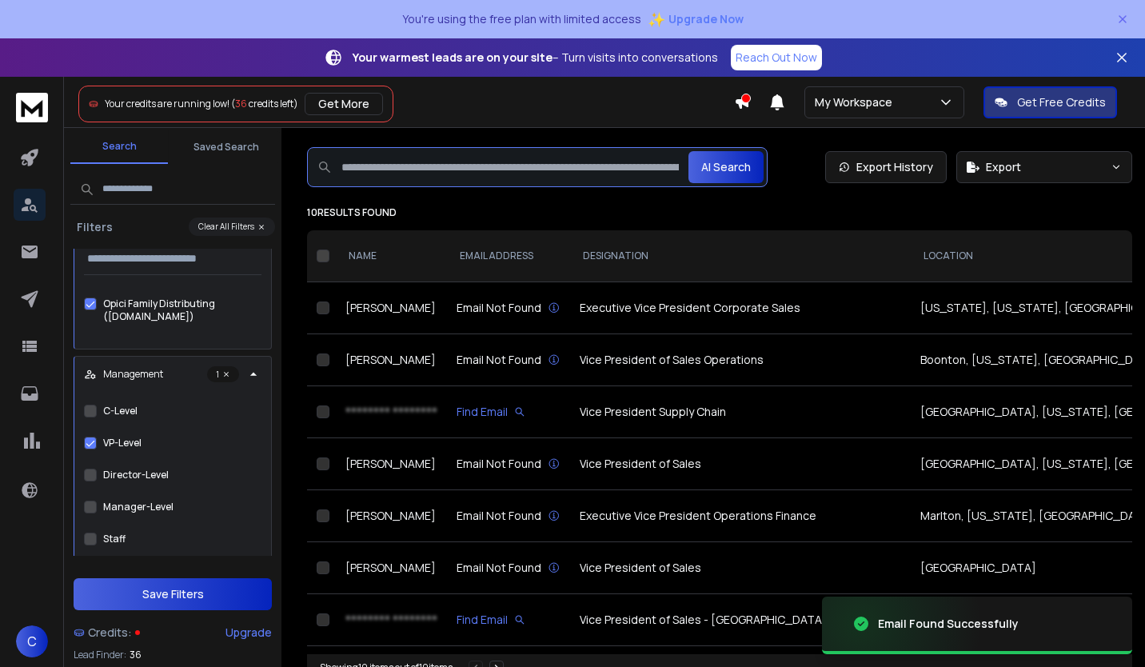
click at [503, 664] on icon at bounding box center [496, 667] width 13 height 13
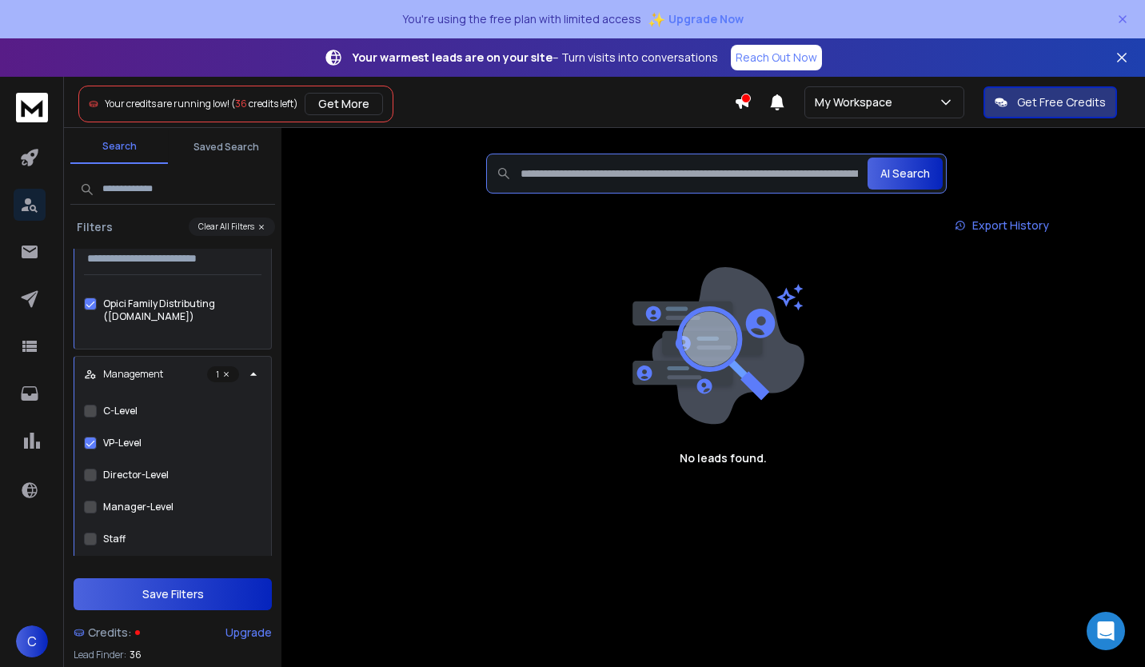
click at [90, 475] on button "Director-Level" at bounding box center [90, 474] width 13 height 13
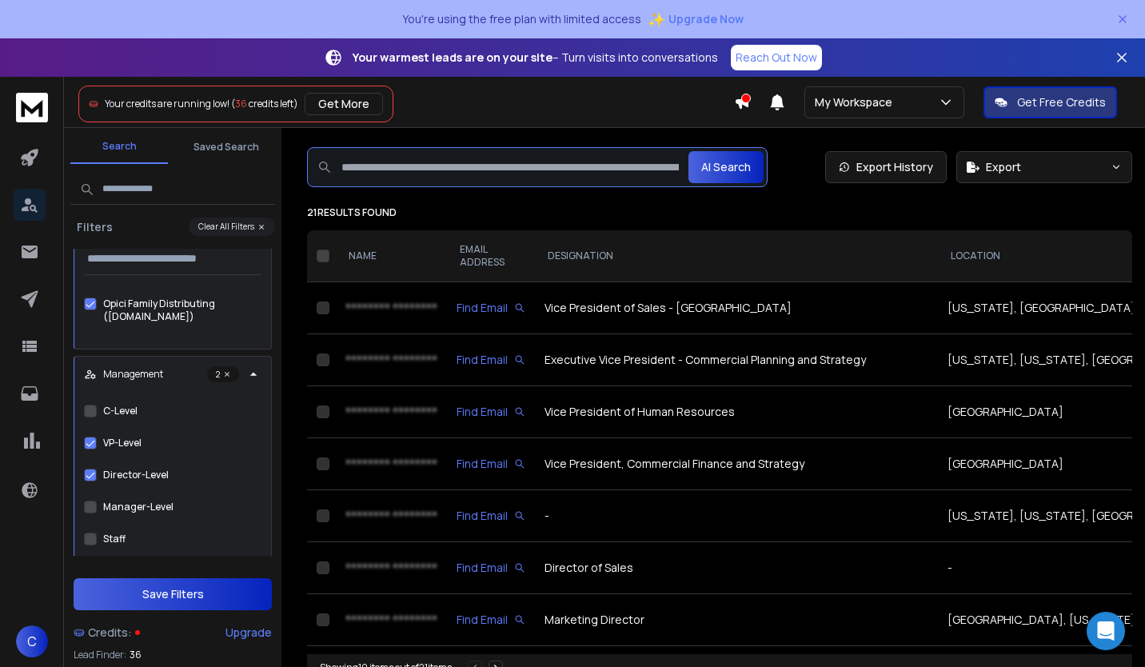
click at [89, 483] on div "Director-Level" at bounding box center [172, 475] width 177 height 32
click at [88, 476] on button "Director-Level" at bounding box center [90, 474] width 13 height 13
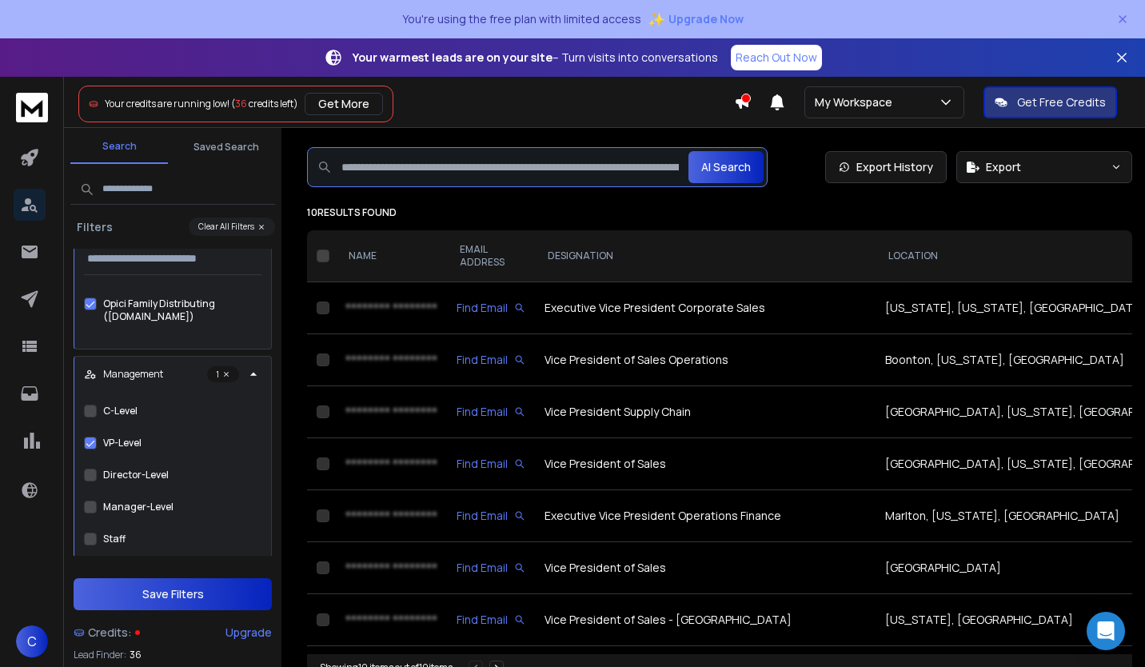
drag, startPoint x: 265, startPoint y: 417, endPoint x: 275, endPoint y: 345, distance: 72.7
click at [275, 345] on div "**********" at bounding box center [172, 370] width 217 height 402
click at [271, 344] on div "**********" at bounding box center [172, 370] width 217 height 402
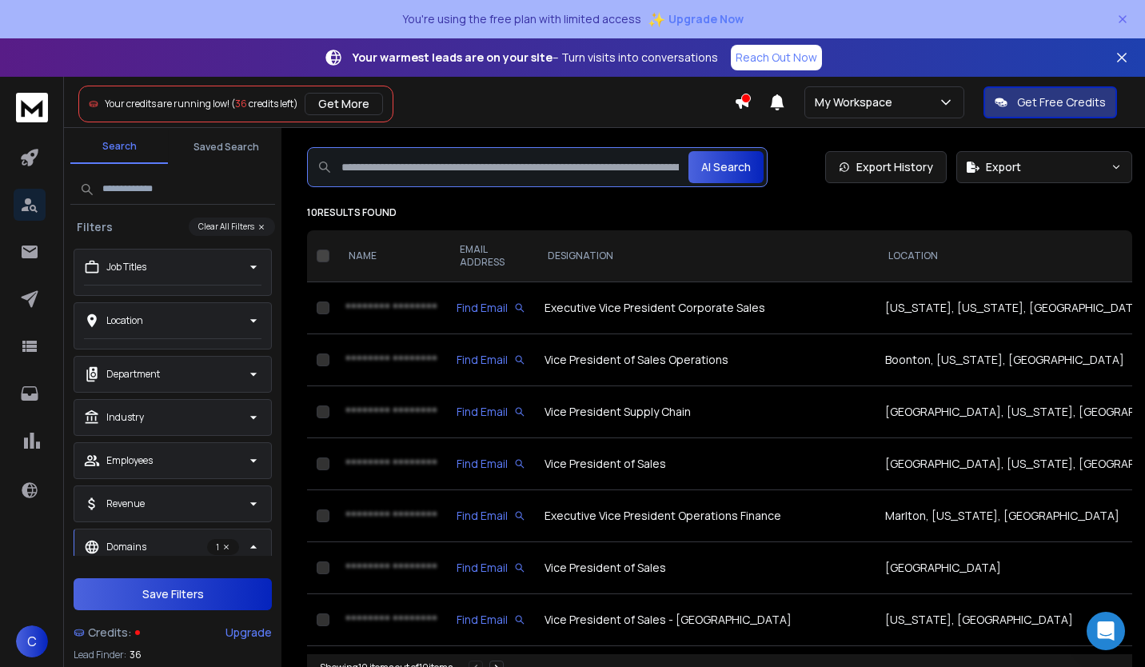
paste input "**********"
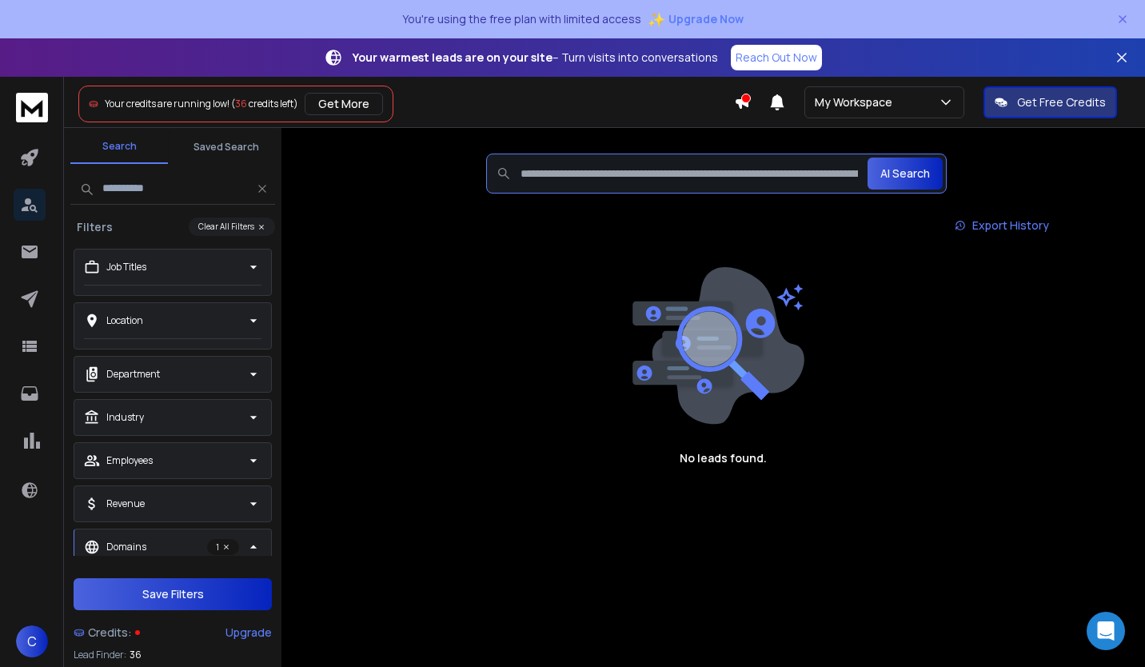
type input "**********"
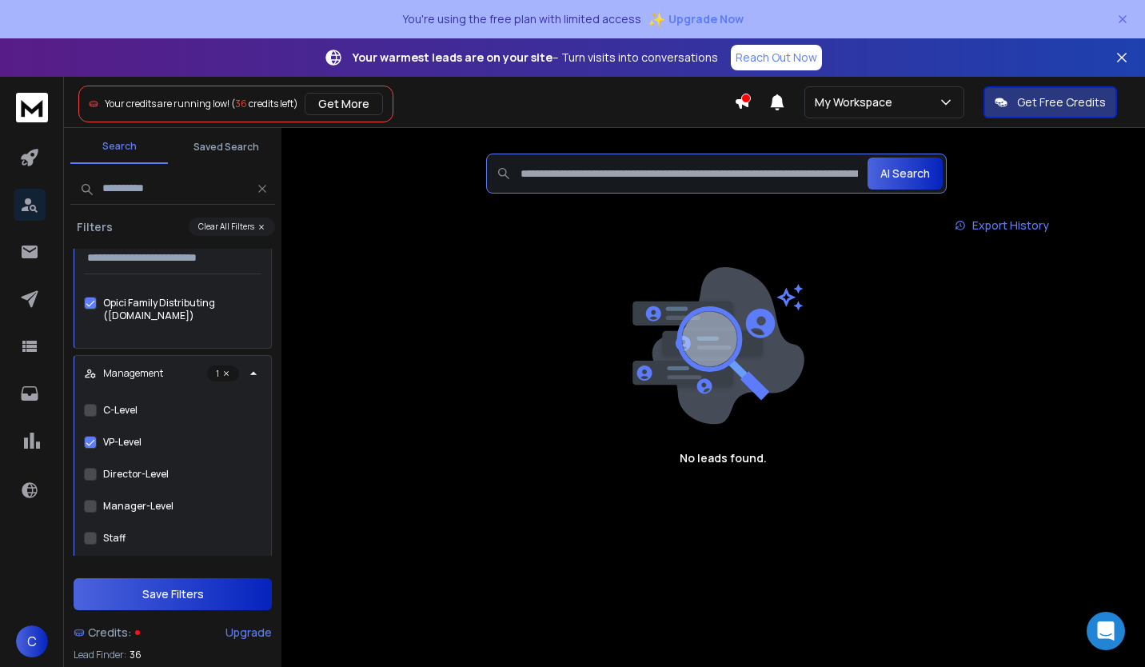
scroll to position [371, 0]
click at [93, 439] on button "VP-Level" at bounding box center [90, 439] width 13 height 13
click at [90, 296] on \(opicifamilydistributing\ "Opici Family Distributing ([DOMAIN_NAME])" at bounding box center [90, 300] width 13 height 13
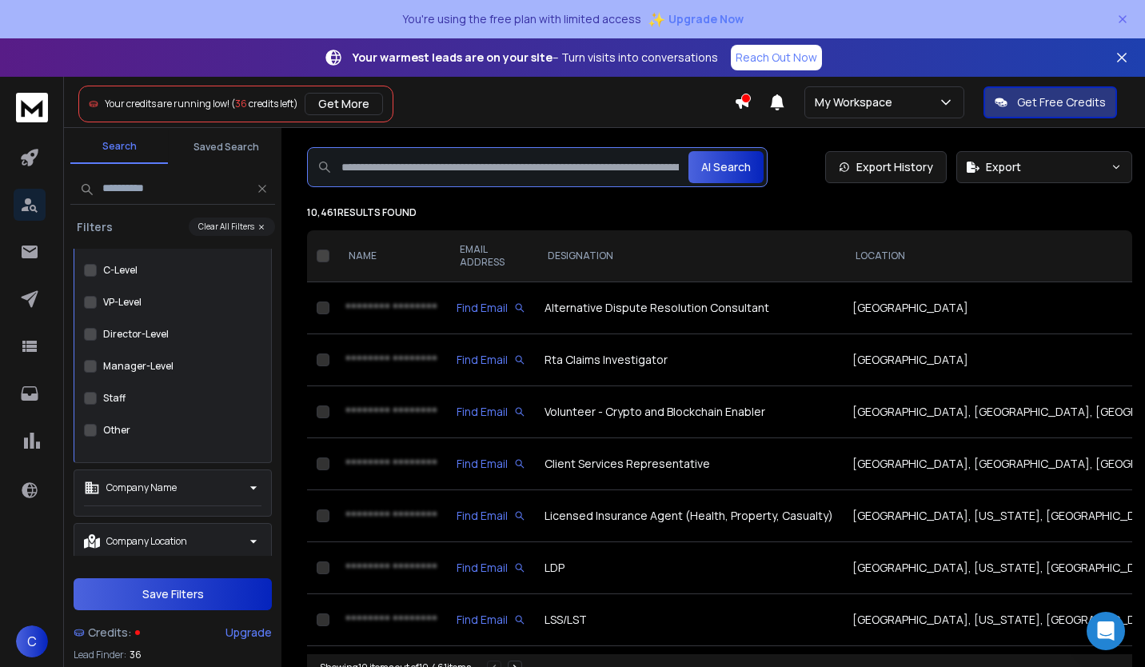
scroll to position [467, 0]
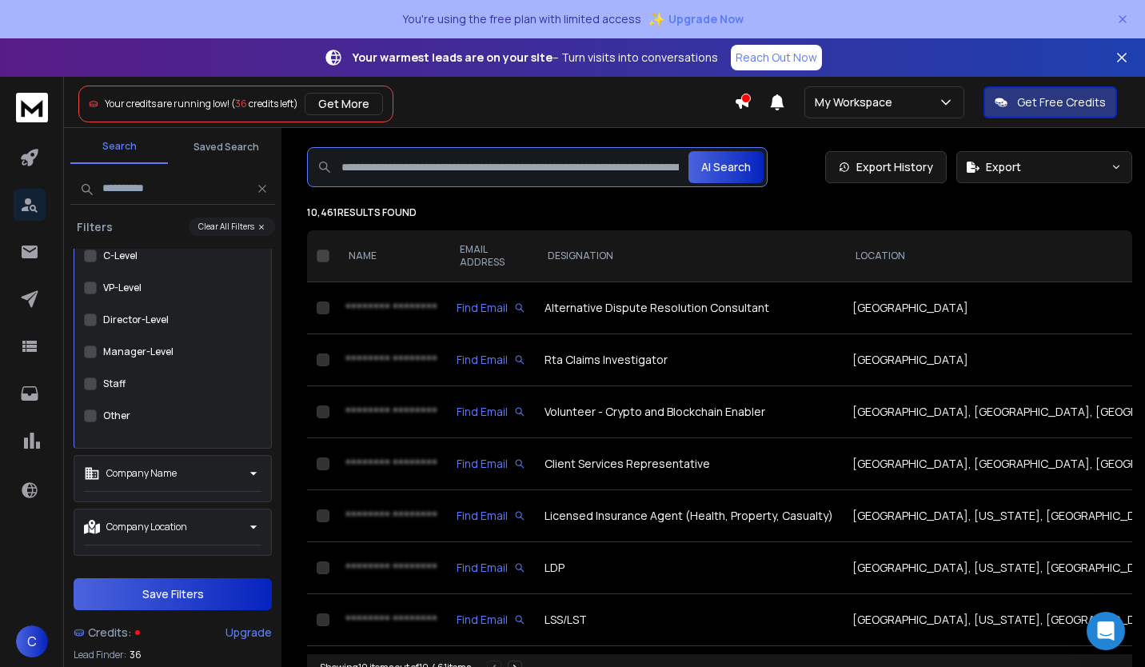
click at [174, 468] on p "Company Name" at bounding box center [141, 473] width 70 height 13
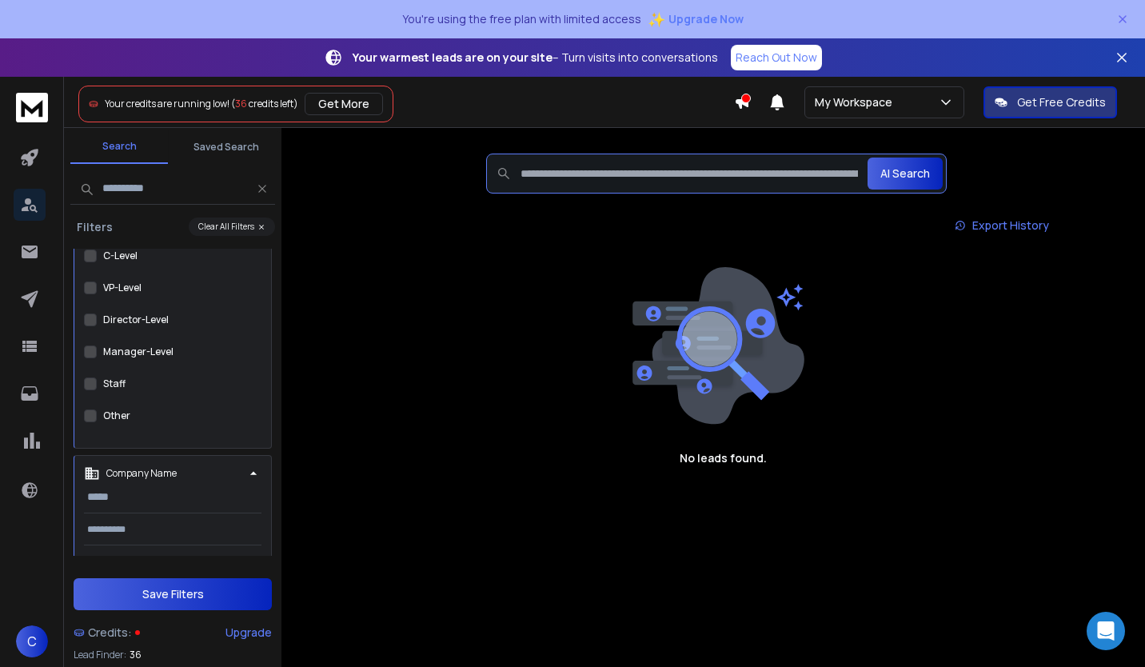
type input "*****"
click at [90, 285] on button "VP-Level" at bounding box center [90, 287] width 13 height 13
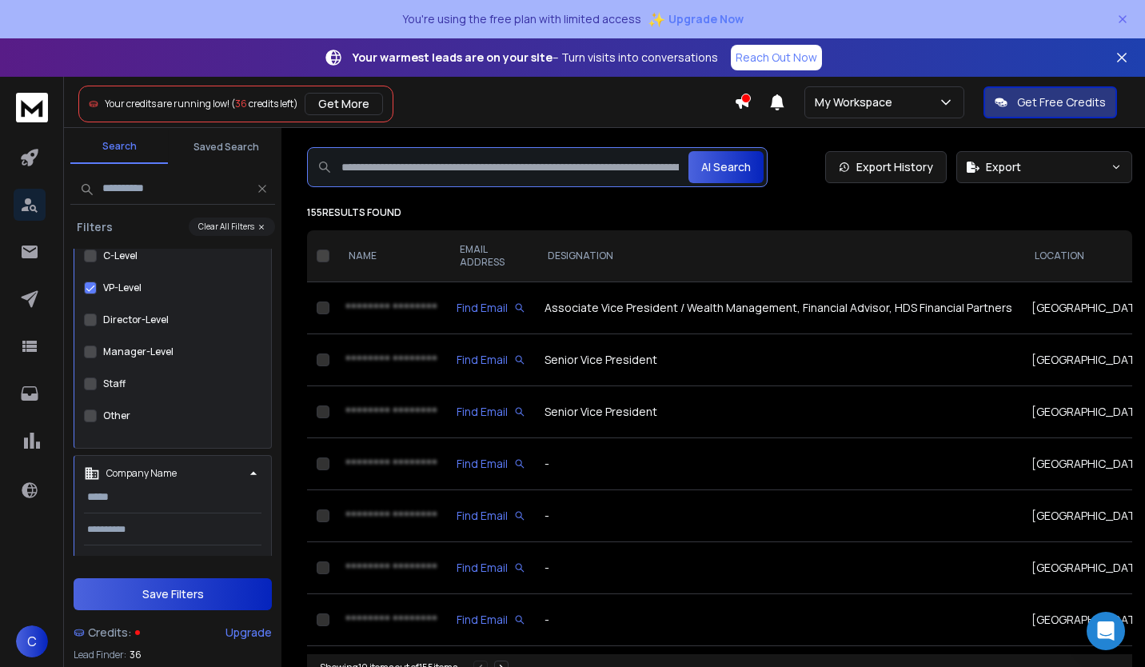
click at [169, 186] on input "**********" at bounding box center [172, 189] width 205 height 32
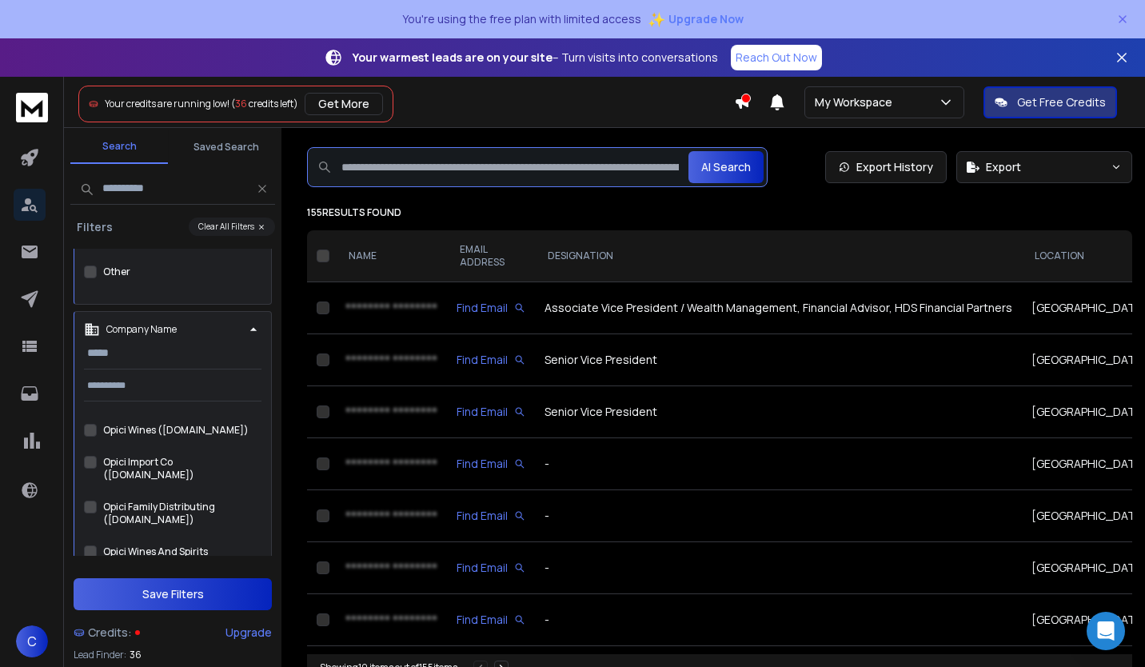
scroll to position [606, 0]
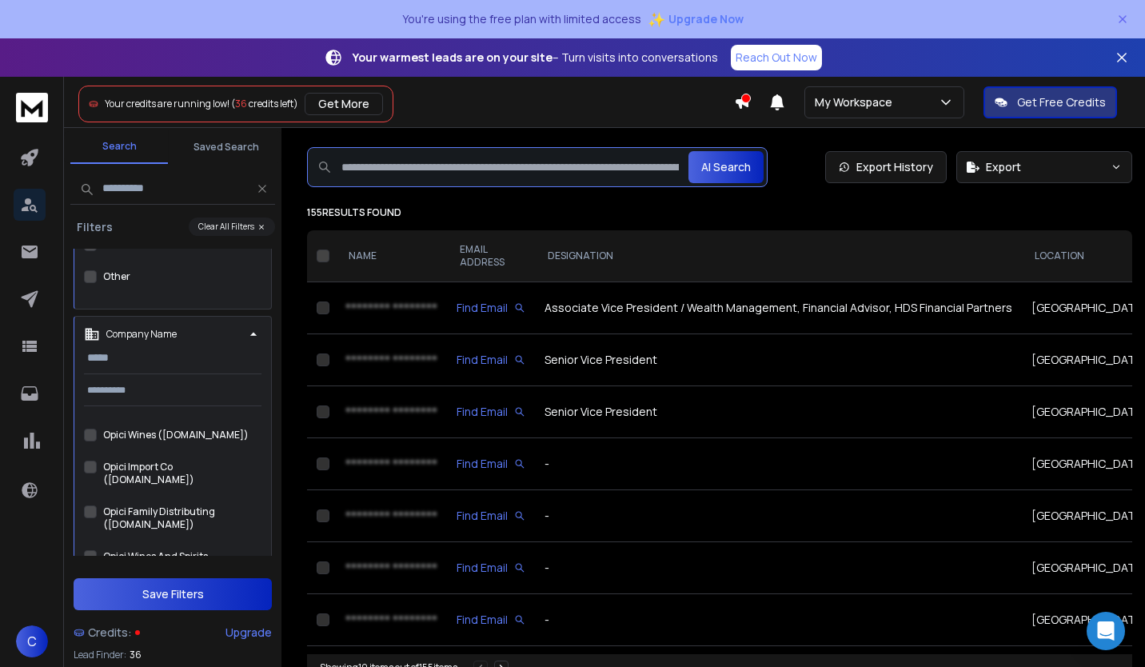
click at [91, 437] on \(opiciwines\ "Opici Wines ([DOMAIN_NAME])" at bounding box center [90, 435] width 13 height 13
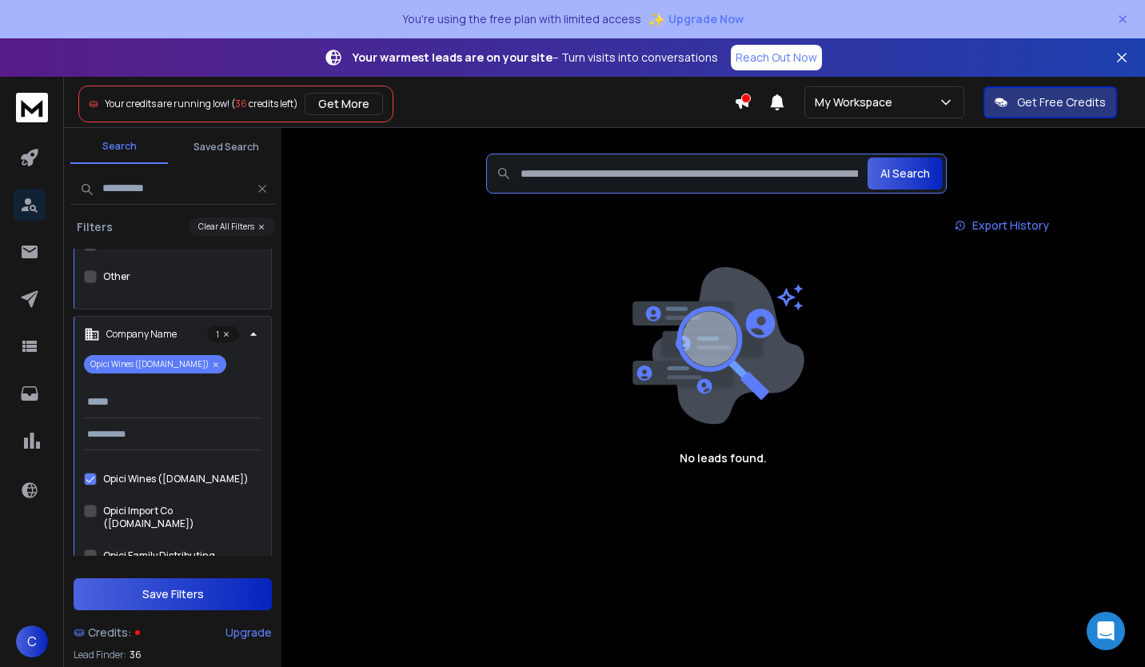
drag, startPoint x: 265, startPoint y: 403, endPoint x: 264, endPoint y: 359, distance: 44.0
click at [264, 359] on div "**********" at bounding box center [172, 402] width 205 height 307
drag, startPoint x: 270, startPoint y: 418, endPoint x: 268, endPoint y: 359, distance: 59.2
click at [268, 359] on div "**********" at bounding box center [172, 370] width 217 height 402
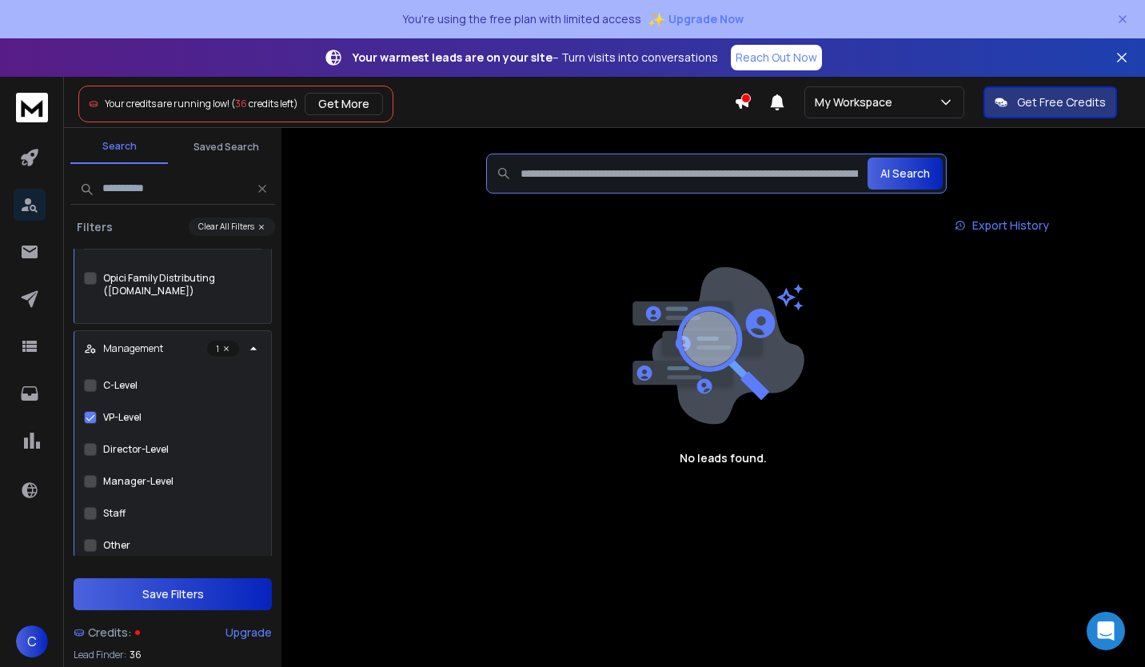
click at [94, 384] on button "C-Level" at bounding box center [90, 385] width 13 height 13
click at [94, 447] on button "Director-Level" at bounding box center [90, 449] width 13 height 13
click at [90, 479] on button "Manager-Level" at bounding box center [90, 481] width 13 height 13
click at [95, 278] on \(opicifamilydistributing\ "Opici Family Distributing ([DOMAIN_NAME])" at bounding box center [90, 278] width 13 height 13
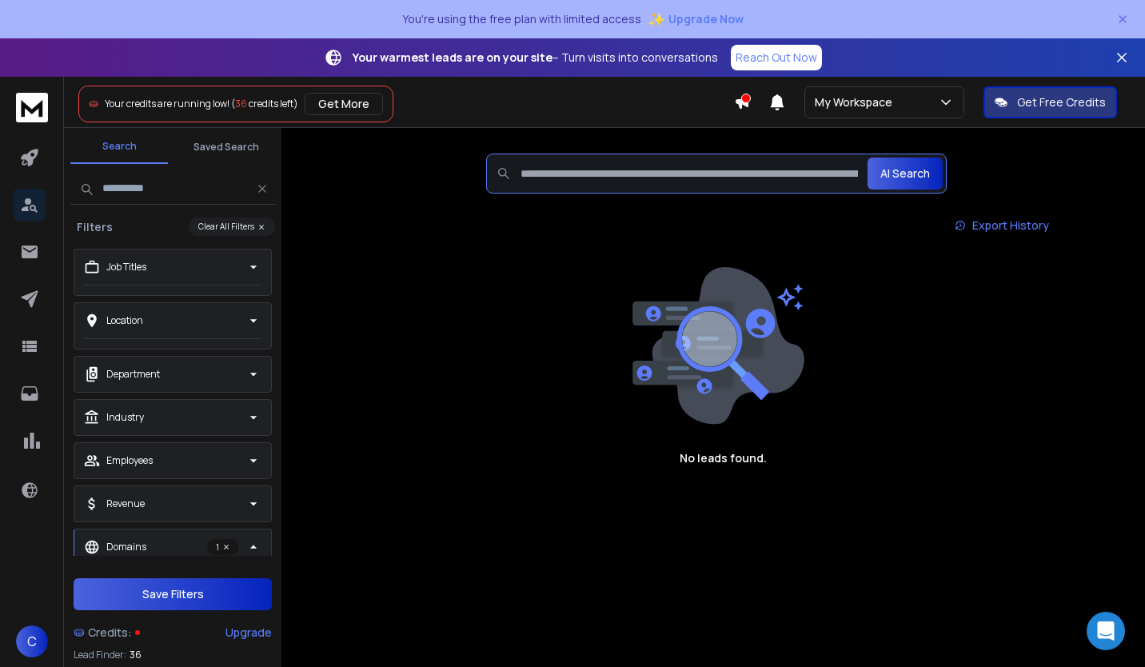
click at [193, 193] on input "**********" at bounding box center [172, 189] width 205 height 32
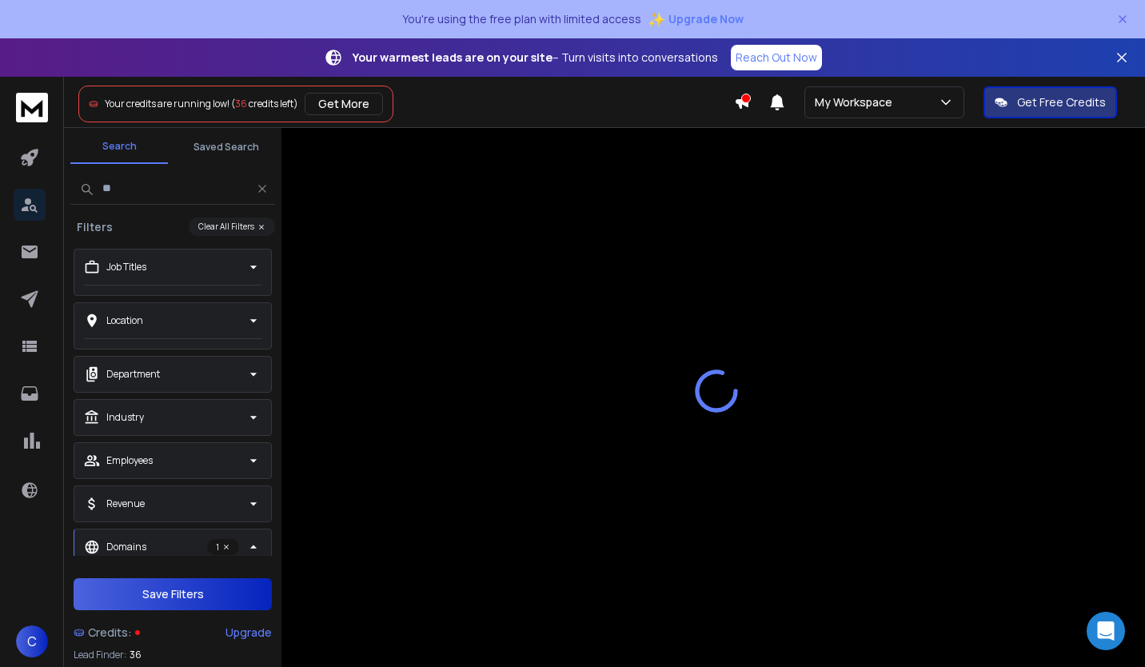
type input "*"
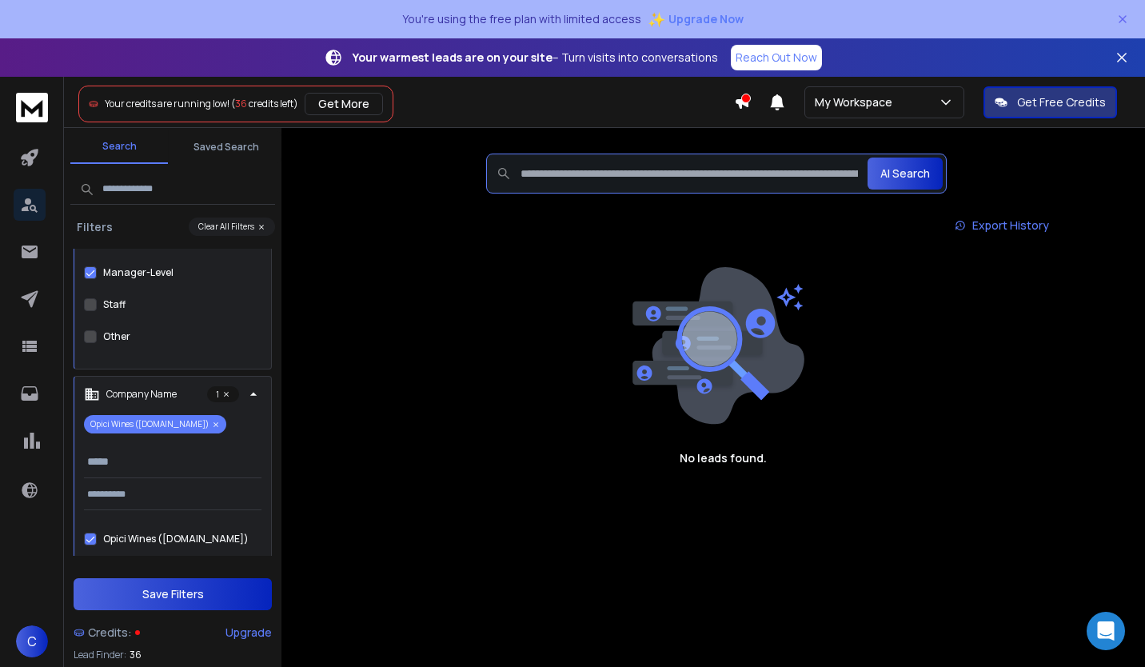
scroll to position [608, 0]
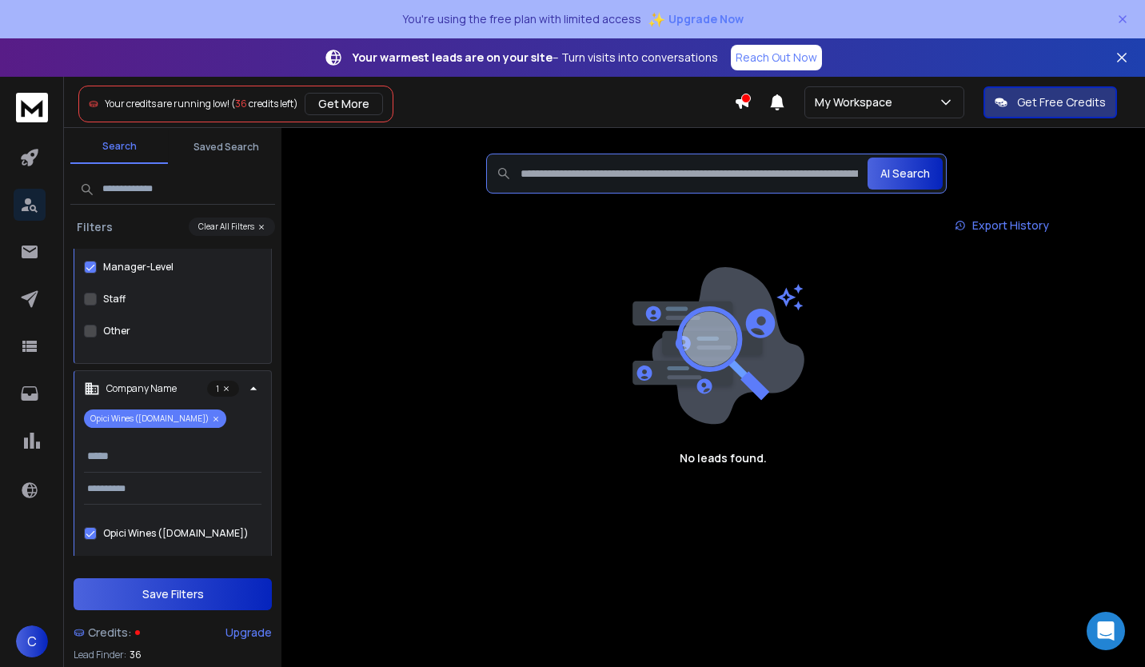
click at [212, 421] on icon at bounding box center [216, 419] width 8 height 8
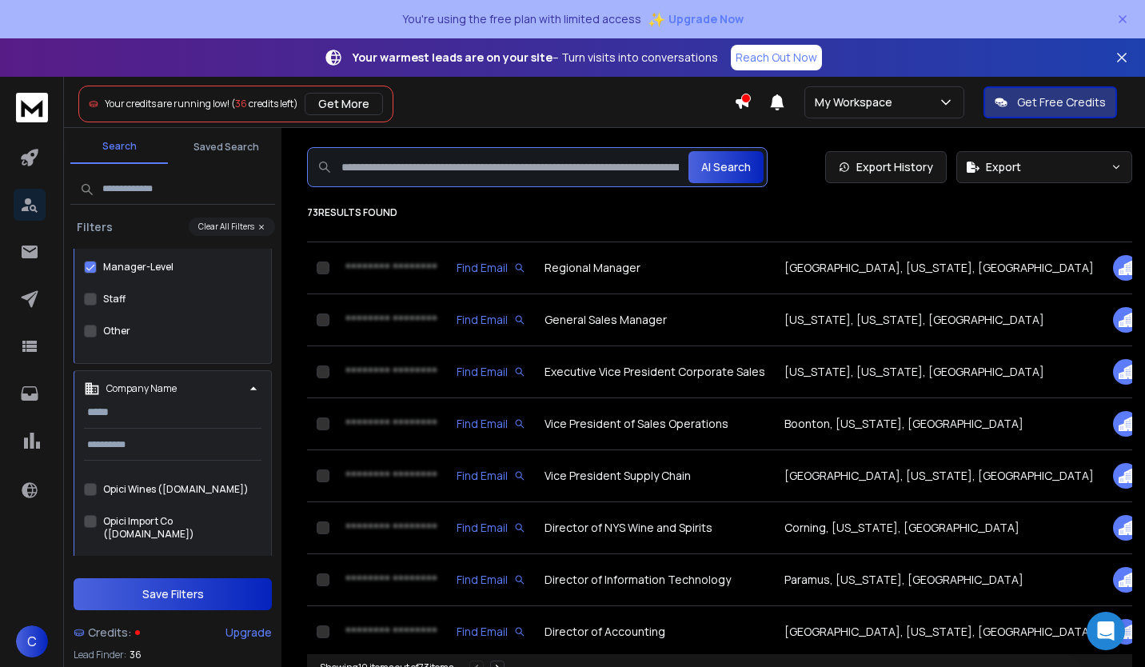
scroll to position [156, 0]
click at [470, 416] on div "Find Email" at bounding box center [490, 424] width 69 height 16
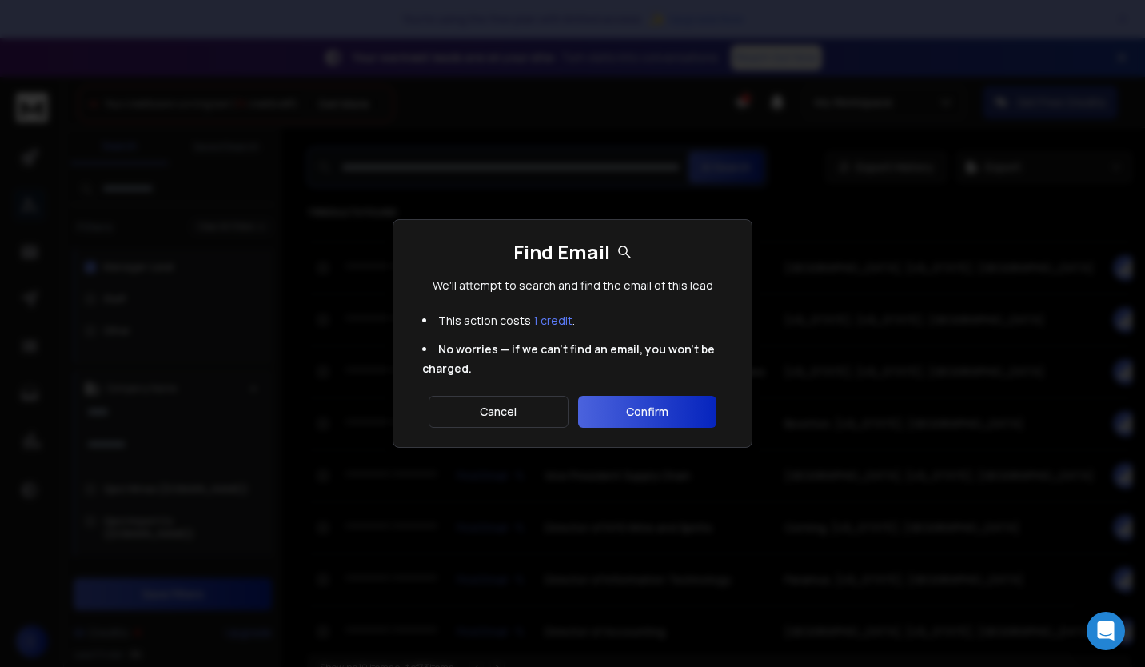
click at [651, 410] on button "Confirm" at bounding box center [647, 412] width 138 height 32
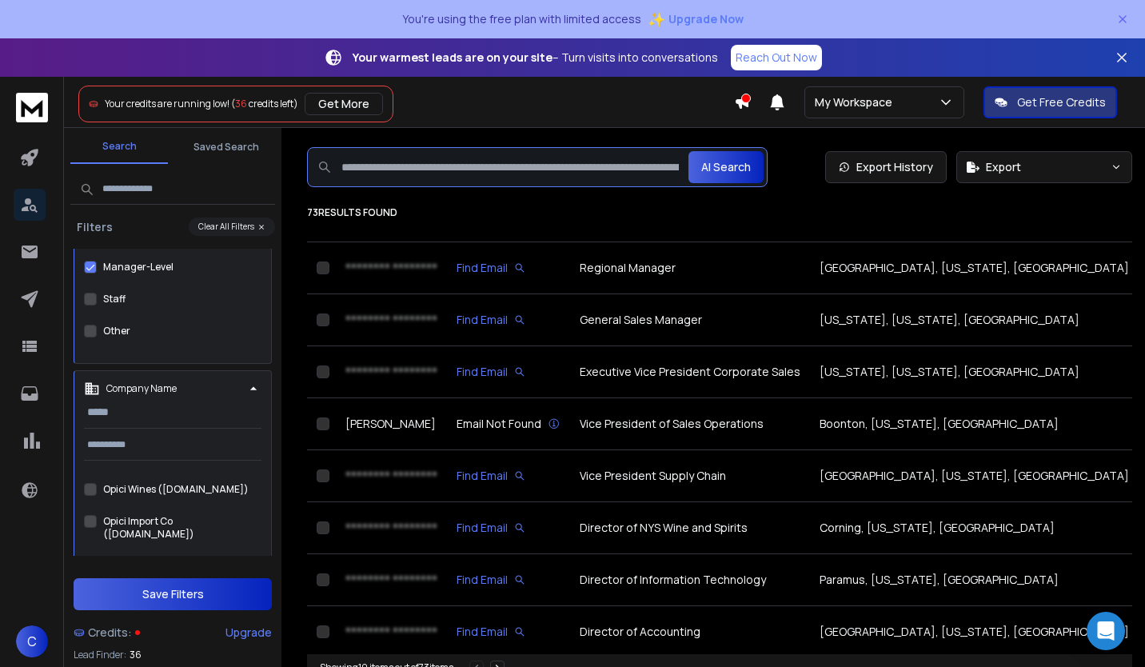
click at [473, 468] on div "Find Email" at bounding box center [508, 476] width 104 height 16
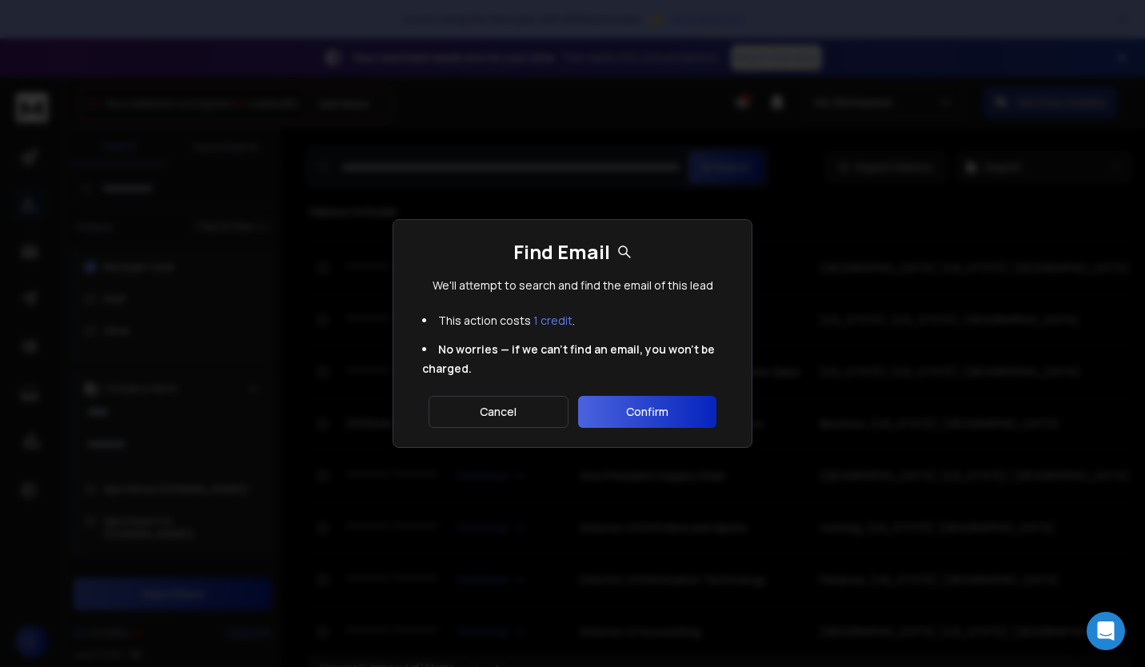
click at [617, 409] on button "Confirm" at bounding box center [647, 412] width 138 height 32
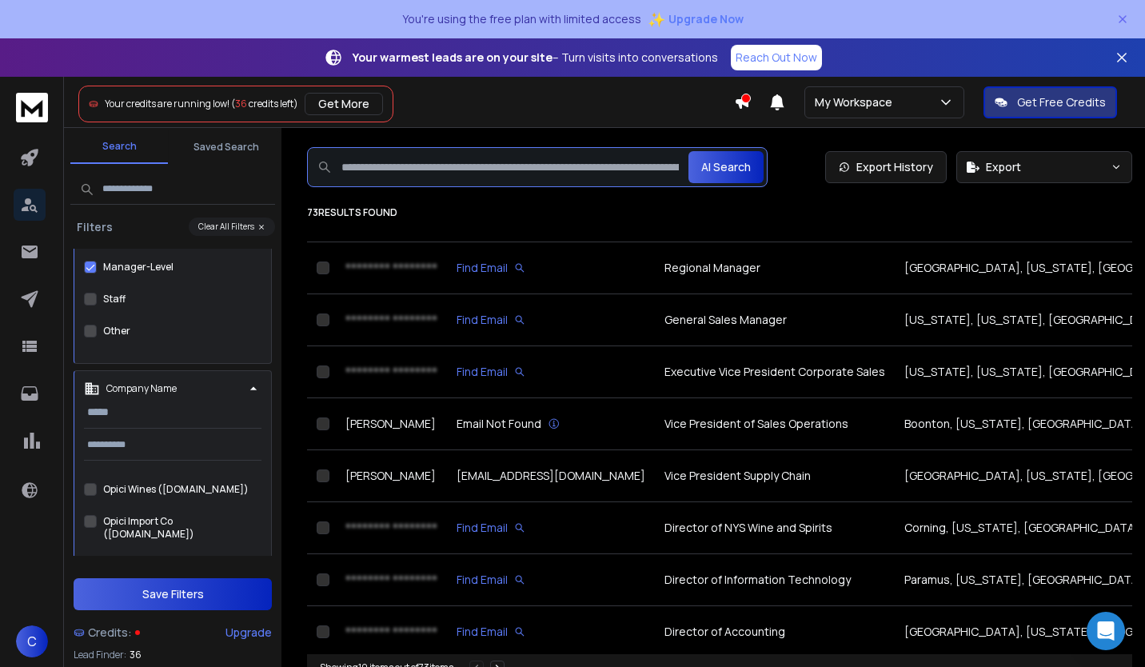
click at [479, 524] on td "Find Email" at bounding box center [551, 528] width 208 height 52
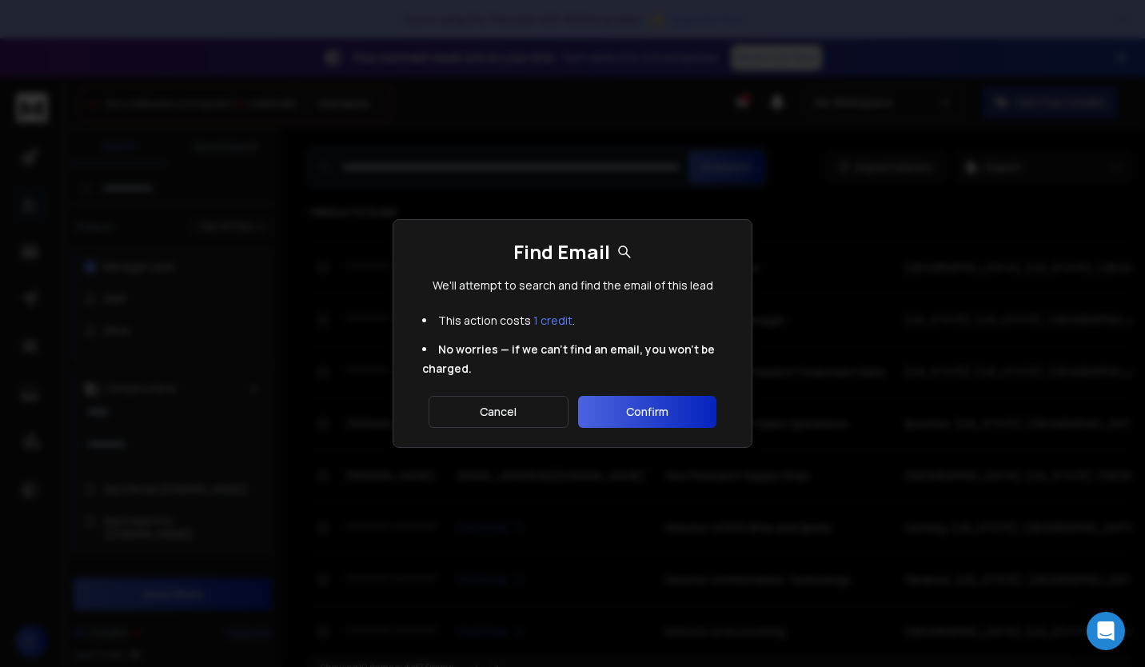
click at [637, 418] on button "Confirm" at bounding box center [647, 412] width 138 height 32
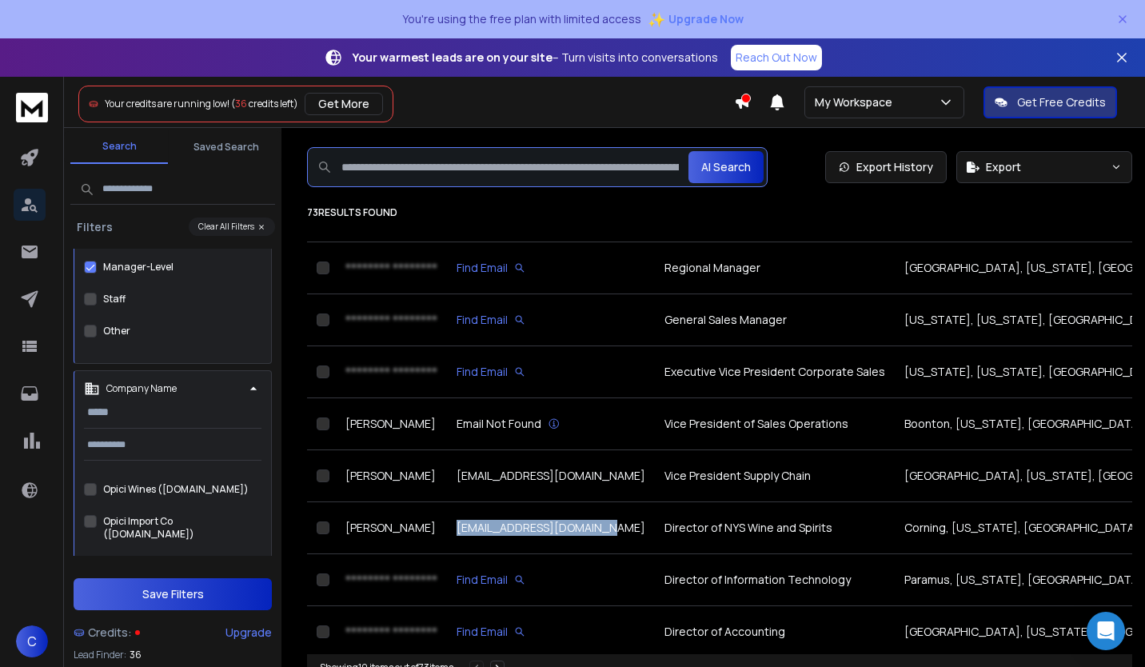
drag, startPoint x: 587, startPoint y: 517, endPoint x: 443, endPoint y: 520, distance: 143.9
click at [447, 520] on td "[EMAIL_ADDRESS][DOMAIN_NAME]" at bounding box center [551, 528] width 208 height 52
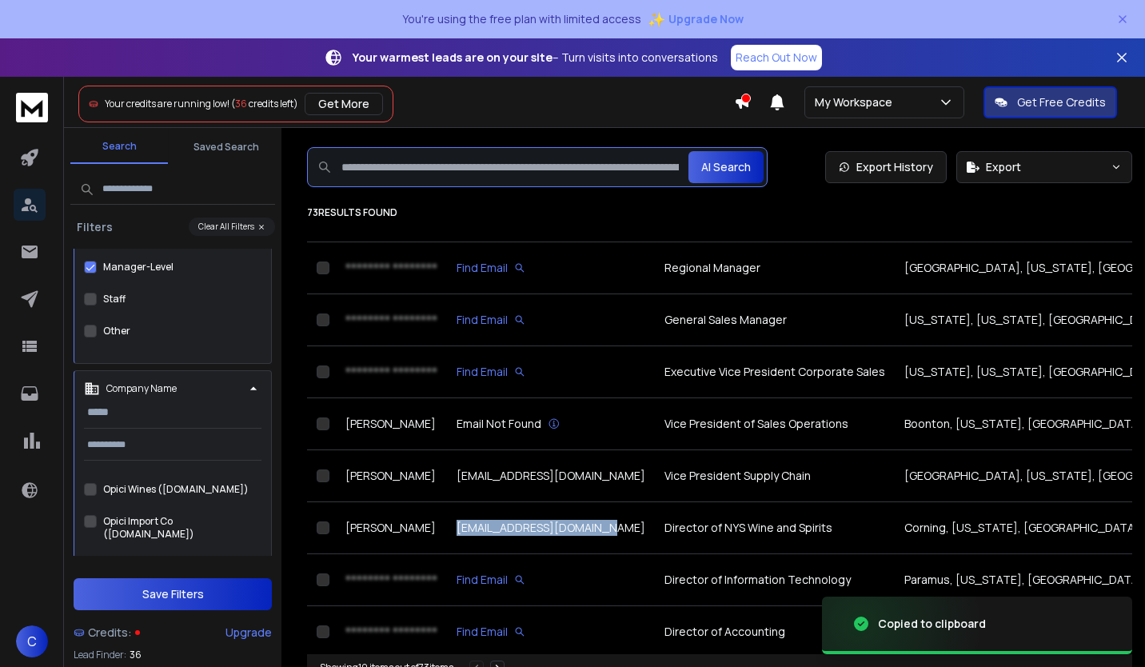
copy div "[EMAIL_ADDRESS][DOMAIN_NAME]"
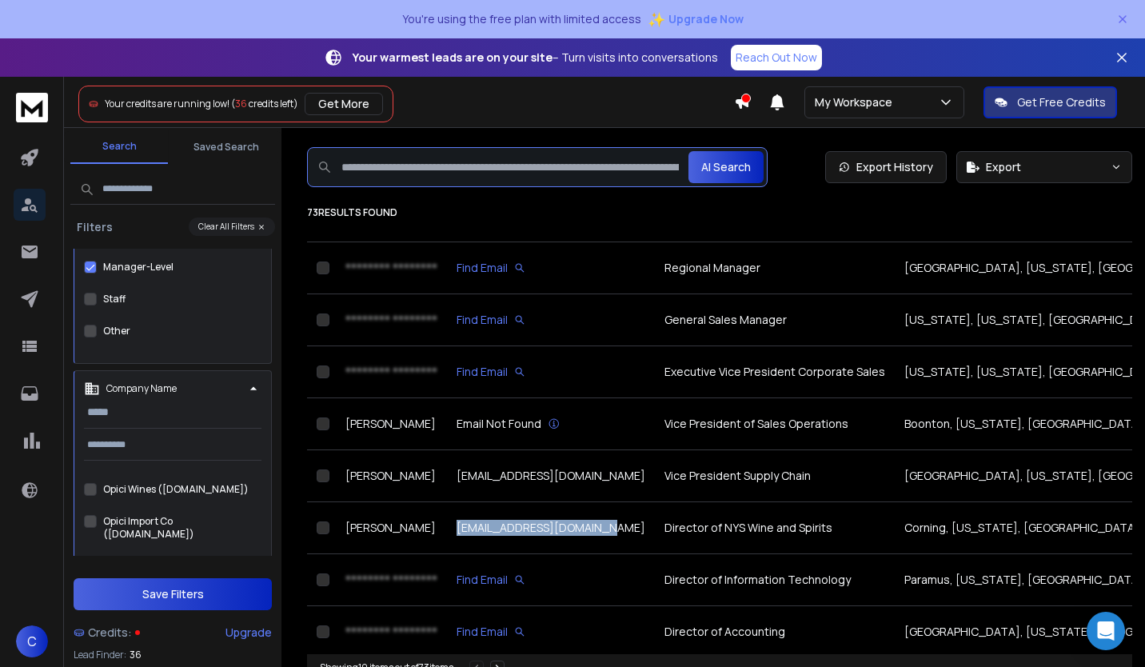
click at [500, 666] on icon at bounding box center [498, 667] width 4 height 6
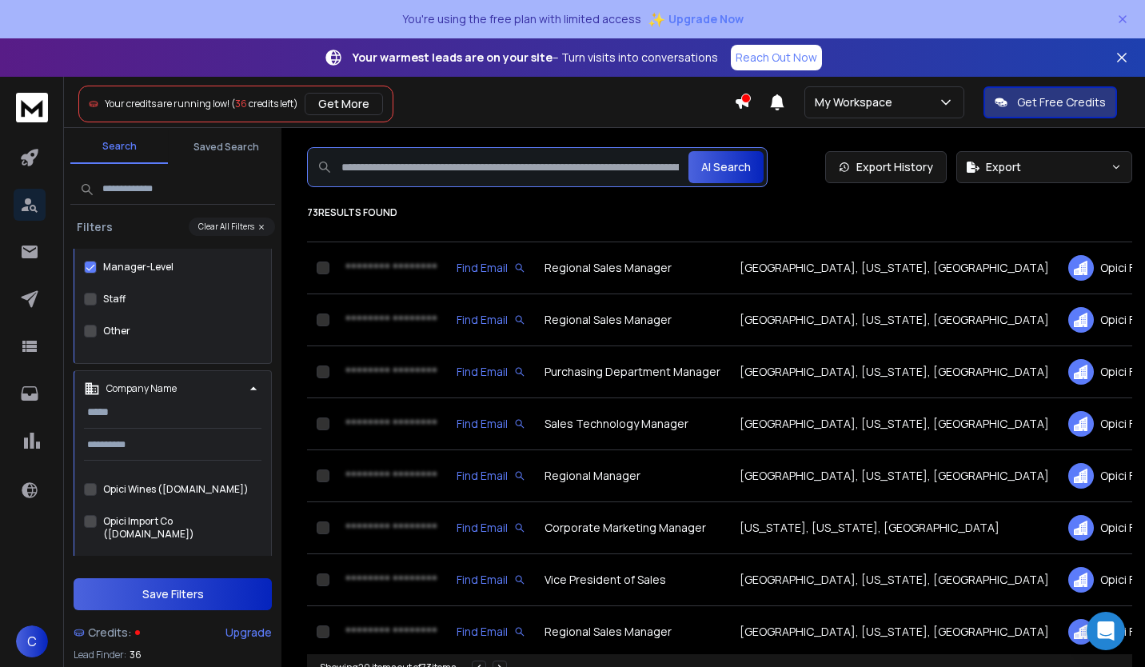
click at [476, 572] on div "Find Email" at bounding box center [490, 580] width 69 height 16
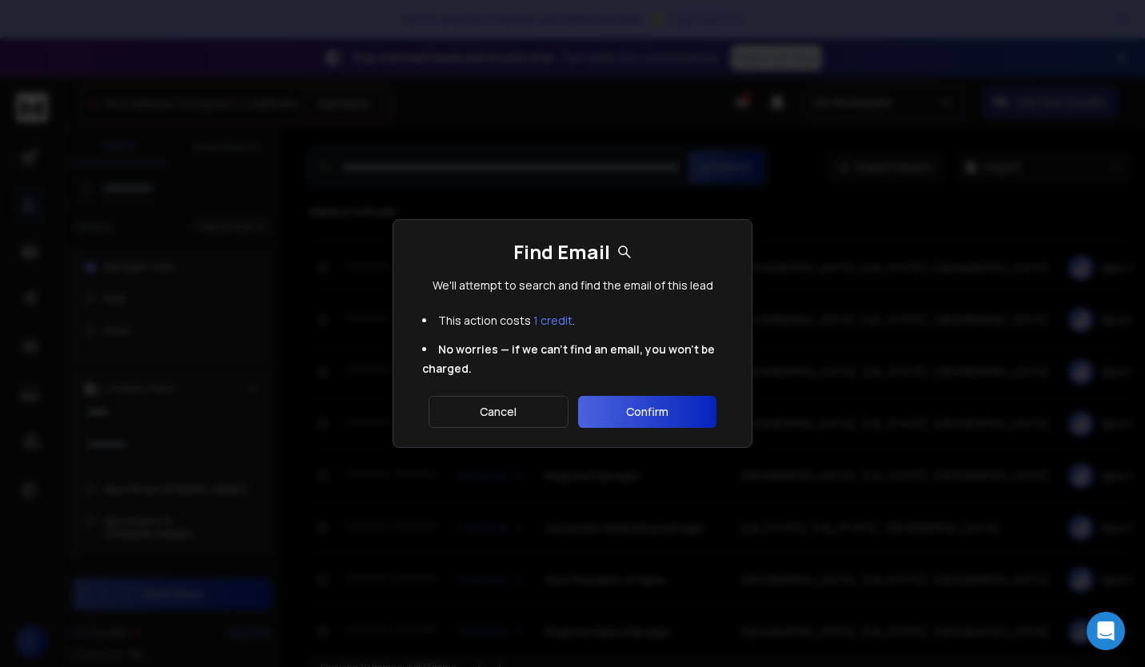
click at [666, 416] on button "Confirm" at bounding box center [647, 412] width 138 height 32
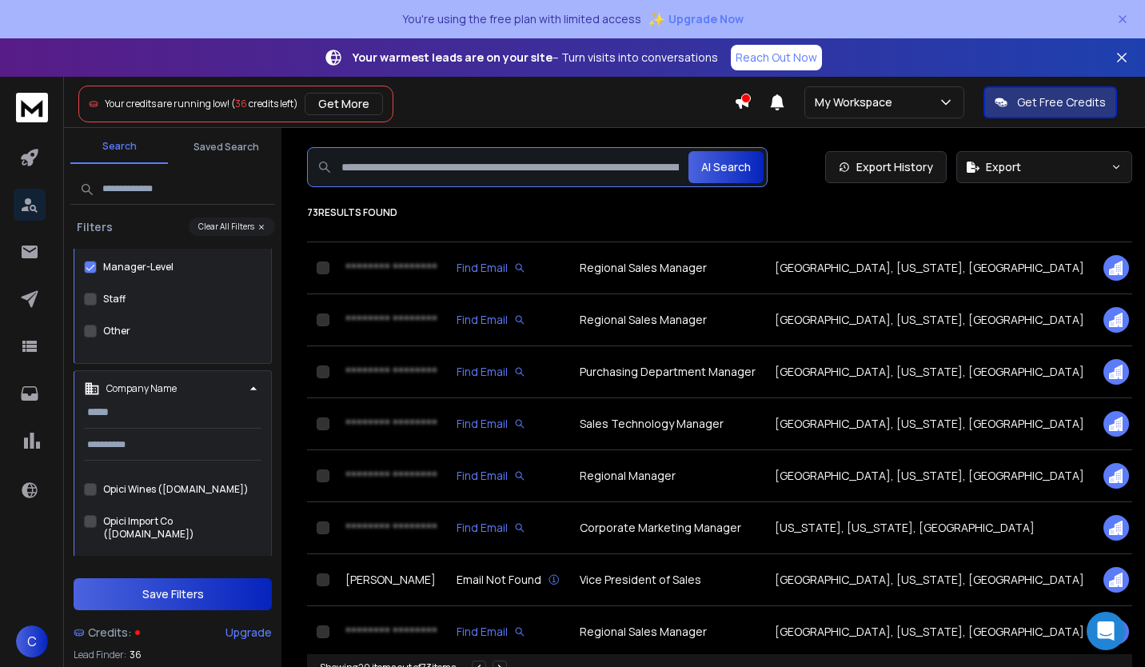
click at [506, 665] on icon at bounding box center [499, 667] width 13 height 13
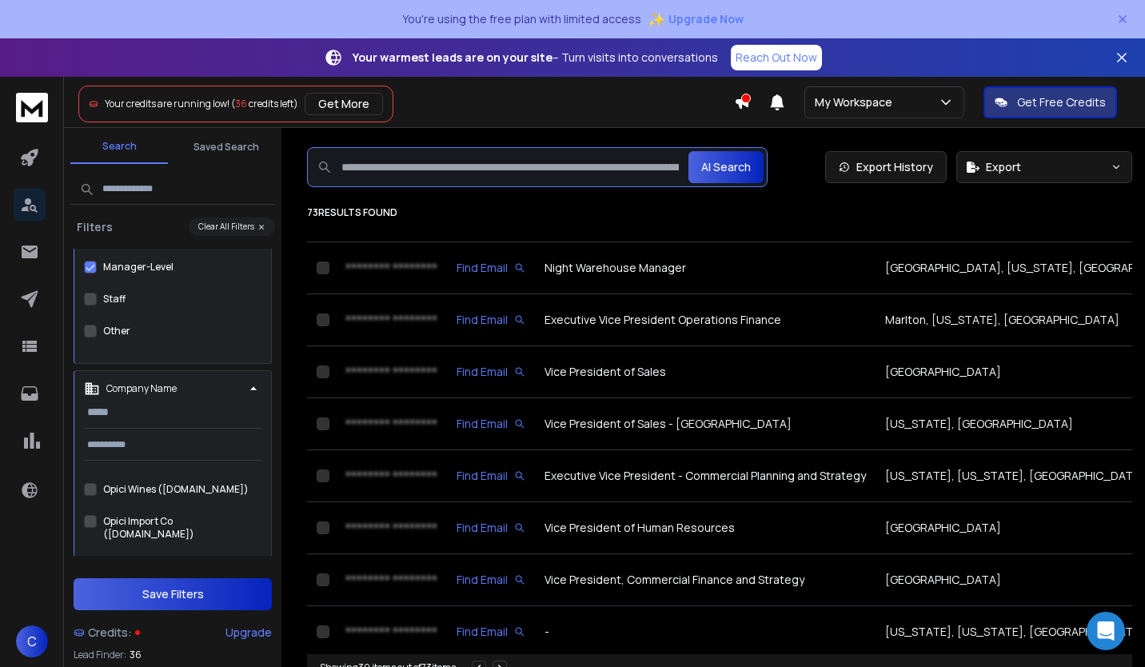
click at [456, 364] on div "Find Email" at bounding box center [490, 372] width 69 height 16
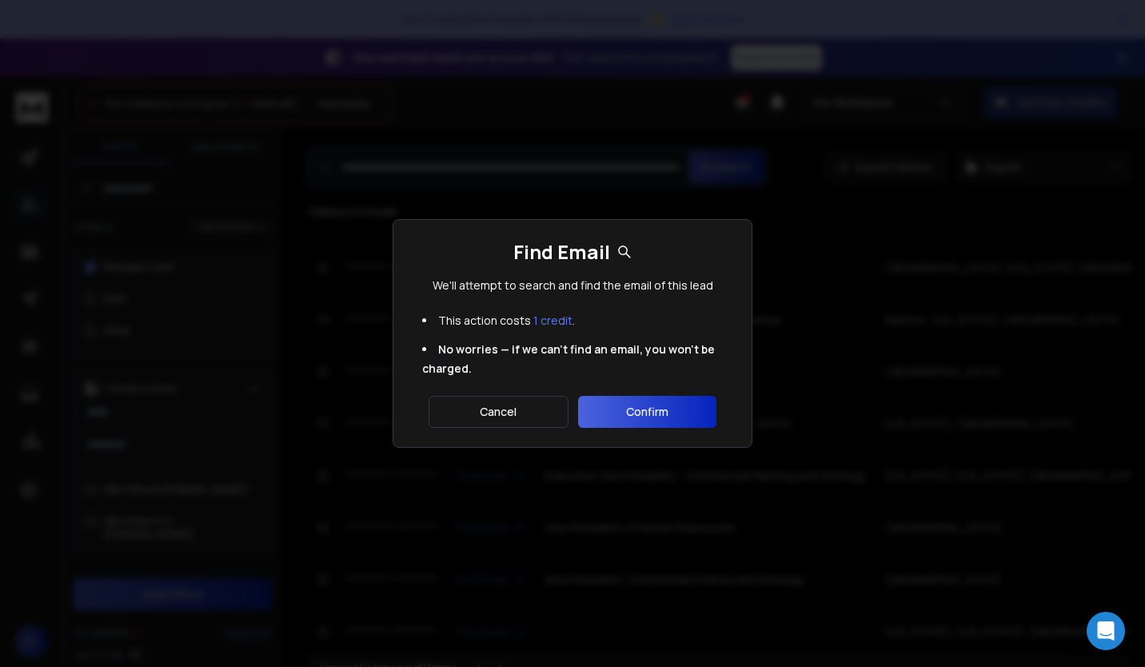
click at [584, 404] on button "Confirm" at bounding box center [647, 412] width 138 height 32
